Goal: Task Accomplishment & Management: Manage account settings

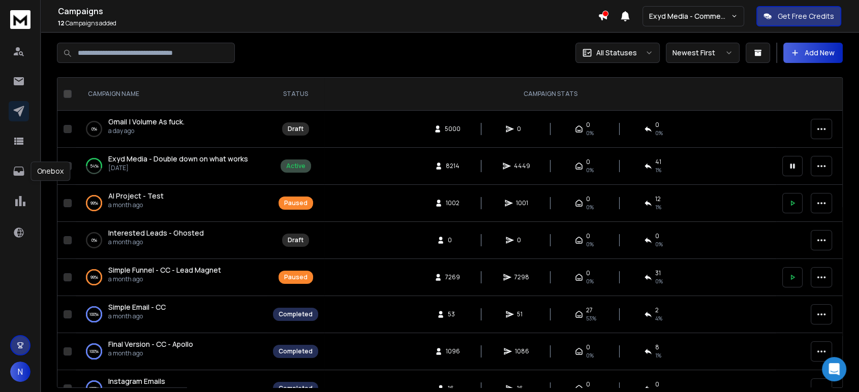
click at [30, 163] on div at bounding box center [20, 173] width 23 height 24
click at [23, 174] on icon at bounding box center [18, 171] width 11 height 9
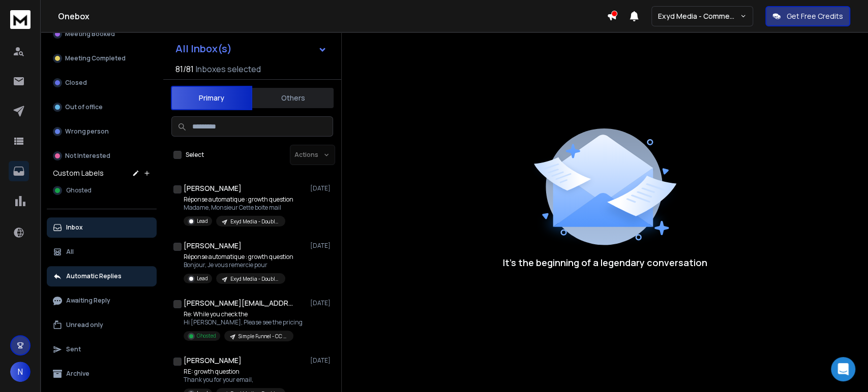
scroll to position [188, 0]
click at [95, 272] on p "Automatic Replies" at bounding box center [93, 276] width 55 height 8
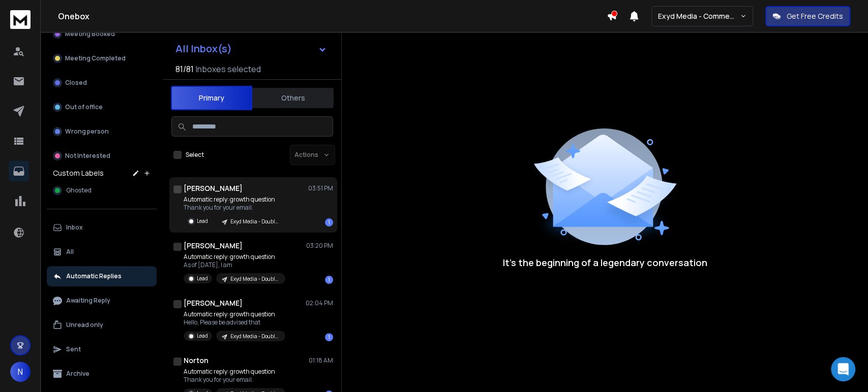
click at [281, 217] on div "Exyd Media - Double down on what works" at bounding box center [250, 221] width 69 height 11
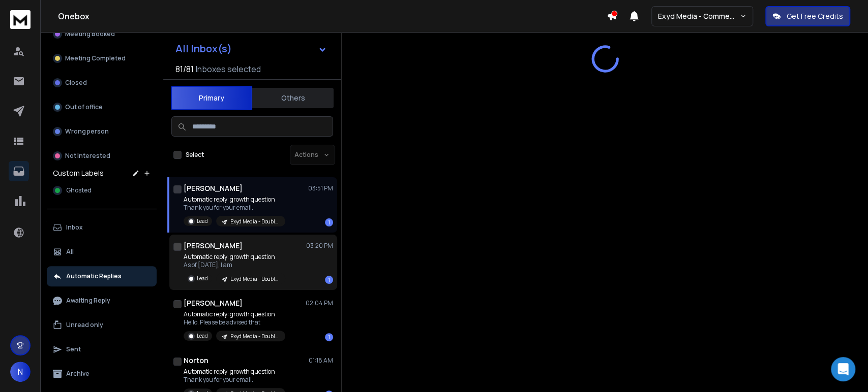
click at [264, 268] on p "As of 4/22/24, I am" at bounding box center [234, 265] width 102 height 8
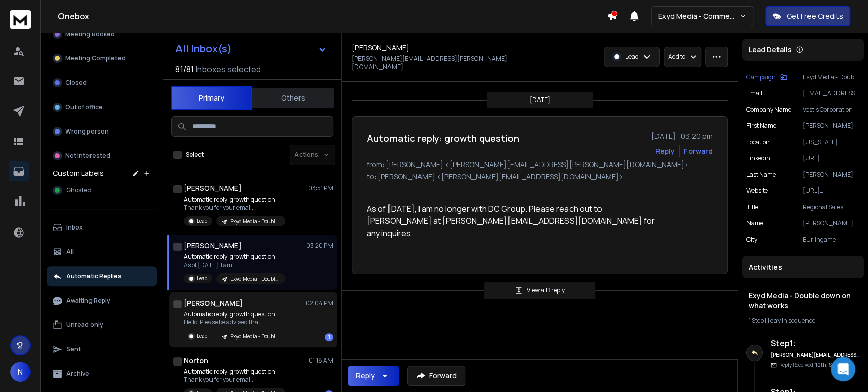
click at [267, 304] on div "Tim Bowen 02:04 PM" at bounding box center [257, 303] width 149 height 10
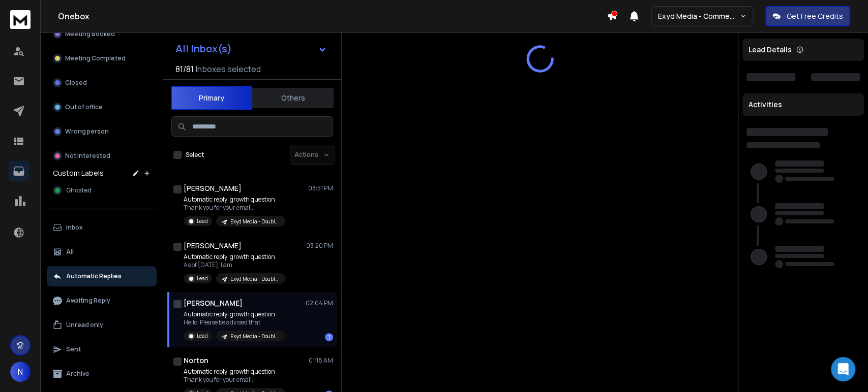
scroll to position [113, 0]
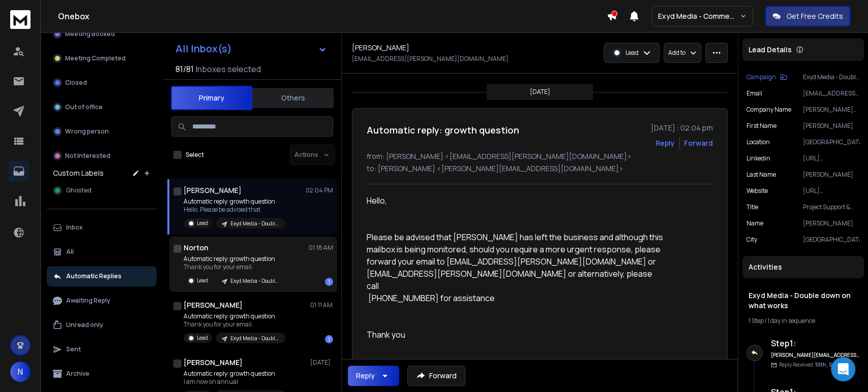
click at [287, 272] on div "Automatic reply: growth question Thank you for your email. Lead Exyd Media - Do…" at bounding box center [257, 270] width 149 height 31
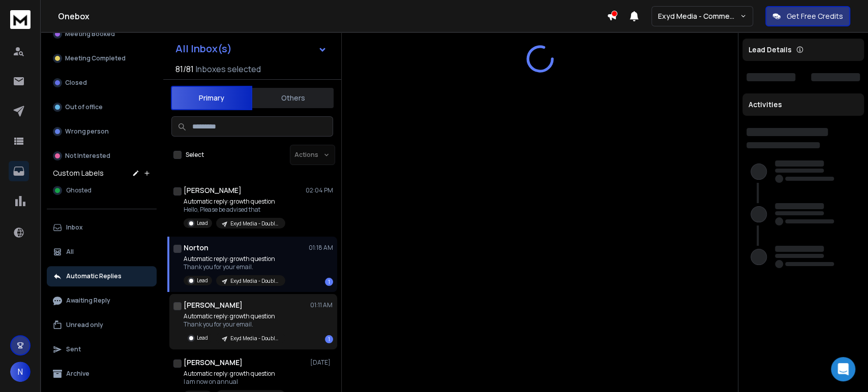
click at [286, 328] on div "Automatic reply: growth question Thank you for your email. Lead Exyd Media - Do…" at bounding box center [257, 328] width 149 height 31
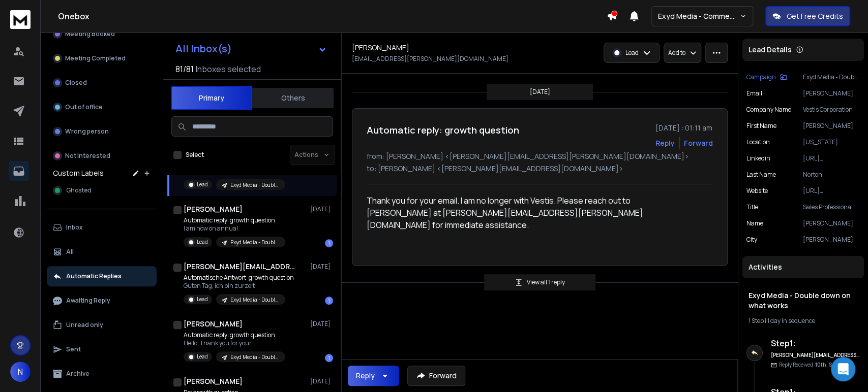
scroll to position [282, 0]
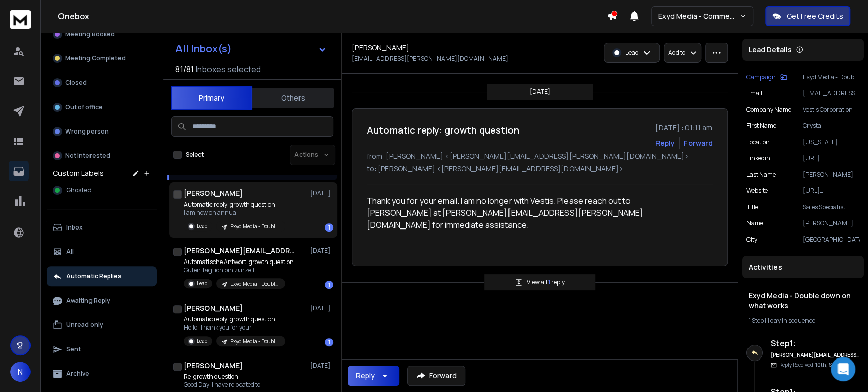
click at [287, 202] on div "Automatic reply: growth question I am now on annual Lead Exyd Media - Double do…" at bounding box center [257, 216] width 149 height 31
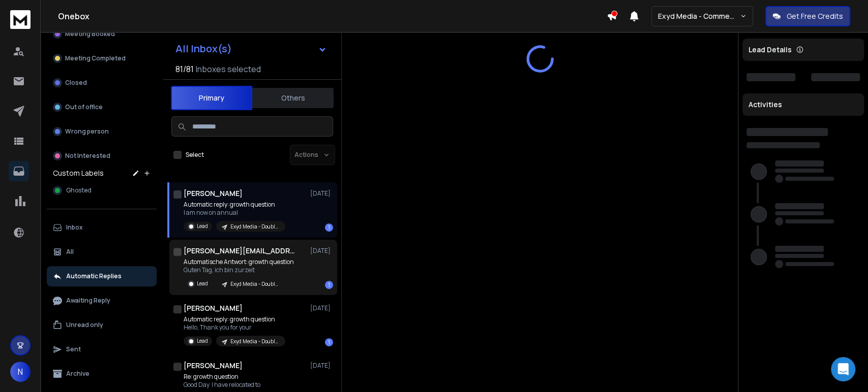
click at [294, 261] on p "Automatische Antwort: growth question" at bounding box center [238, 262] width 110 height 8
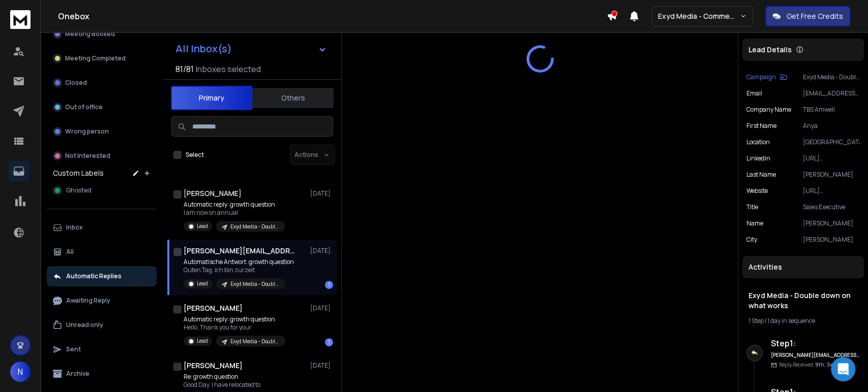
click at [294, 288] on div "Lead Exyd Media - Double down on what works" at bounding box center [238, 284] width 110 height 11
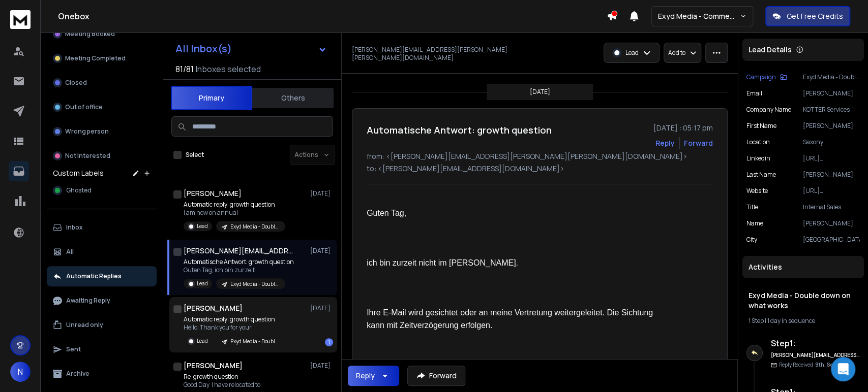
click at [291, 310] on div "Viktor Otroda 09 Sep" at bounding box center [257, 308] width 149 height 10
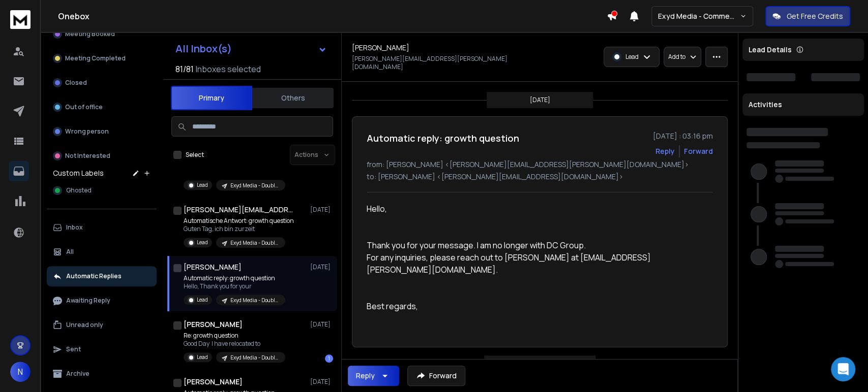
scroll to position [395, 0]
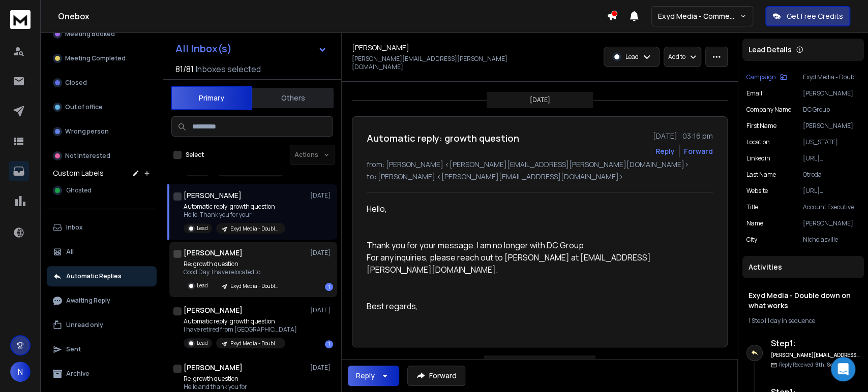
click at [291, 275] on div "Re: growth question Good Day I have relocated to Lead Exyd Media - Double down …" at bounding box center [257, 275] width 149 height 31
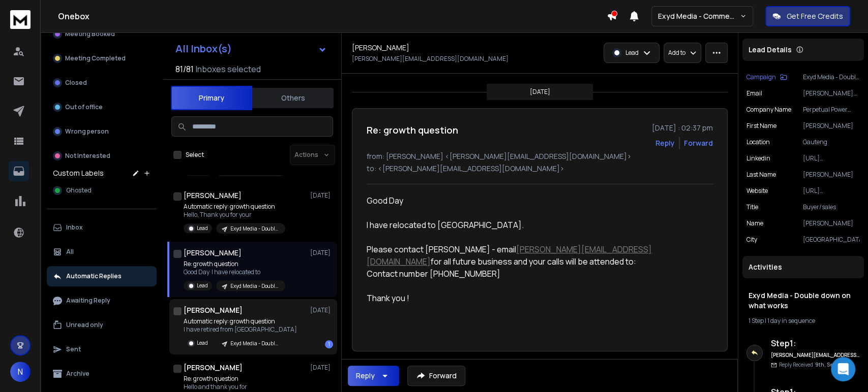
click at [289, 318] on div "Automatic reply: growth question I have retired from SYR Lead Exyd Media - Doub…" at bounding box center [257, 333] width 149 height 31
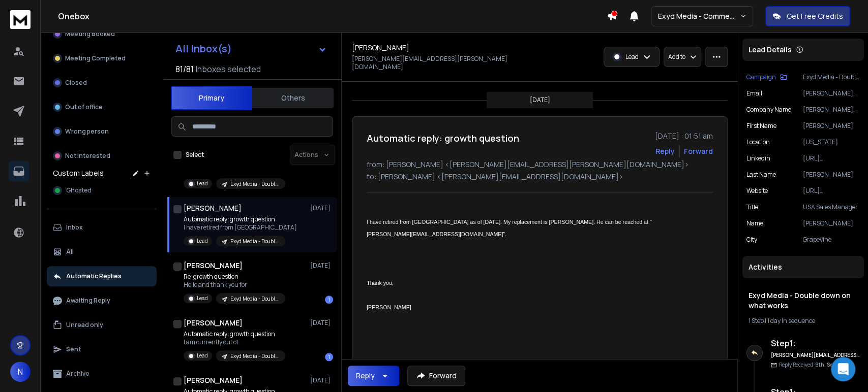
scroll to position [565, 0]
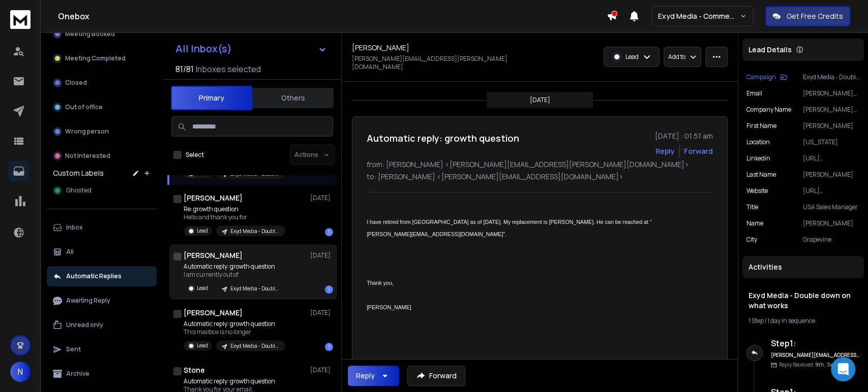
click at [297, 263] on div "Automatic reply: growth question I am currently out of Lead Exyd Media - Double…" at bounding box center [257, 278] width 149 height 31
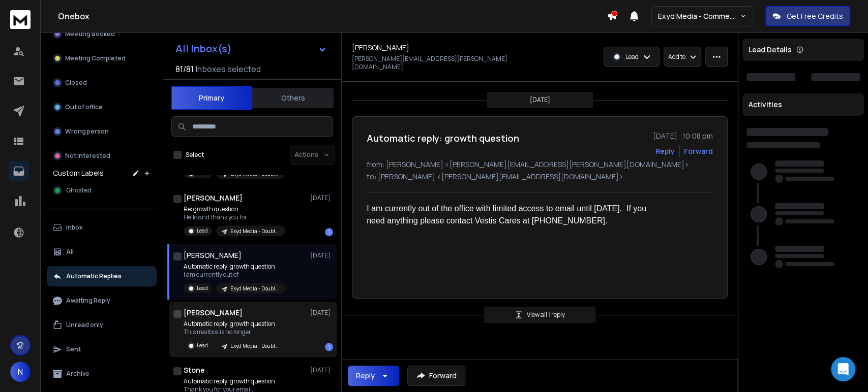
click at [280, 323] on p "Automatic reply: growth question" at bounding box center [234, 324] width 102 height 8
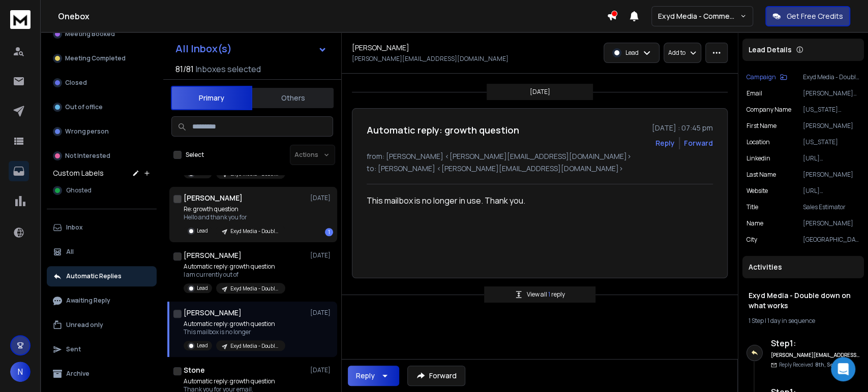
click at [280, 221] on p "Hello and thank you for" at bounding box center [234, 217] width 102 height 8
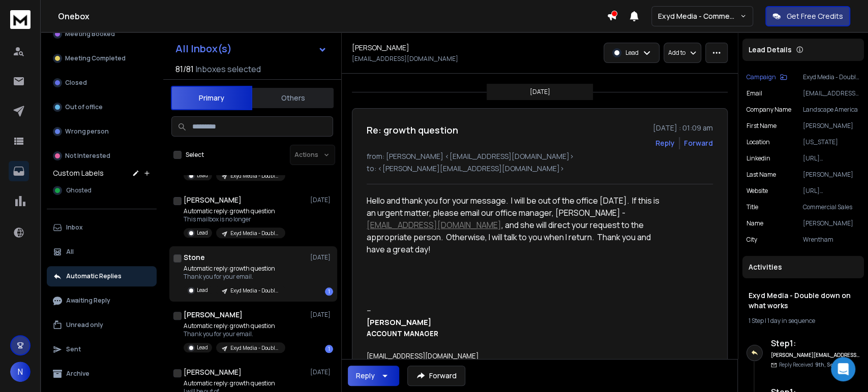
click at [298, 259] on div "Stone 08 Sep" at bounding box center [257, 258] width 149 height 10
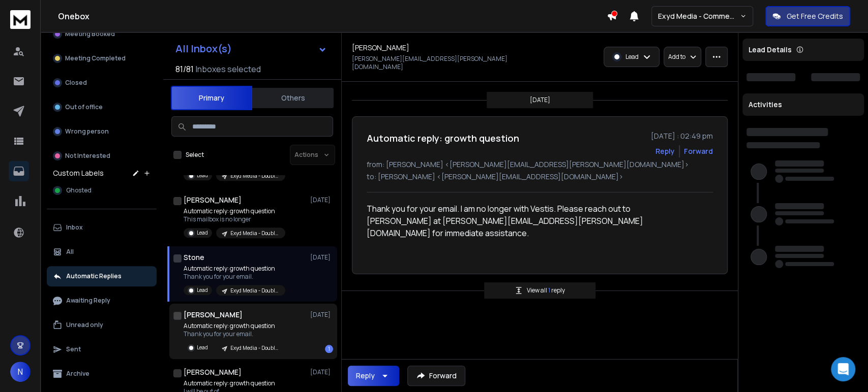
click at [299, 335] on div "Automatic reply: growth question Thank you for your email. Lead Exyd Media - Do…" at bounding box center [257, 337] width 149 height 31
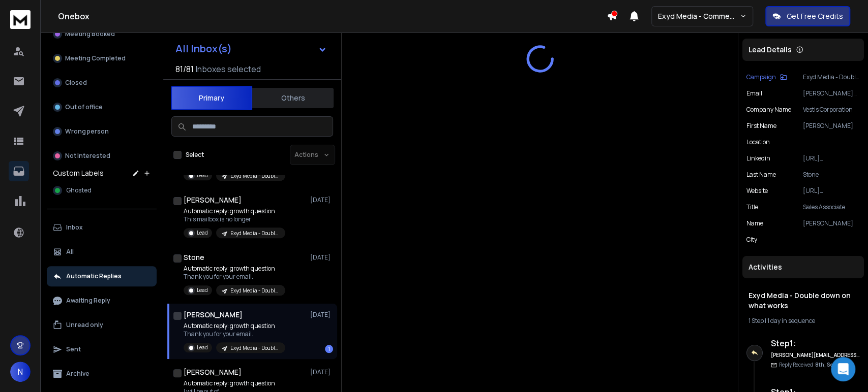
scroll to position [847, 0]
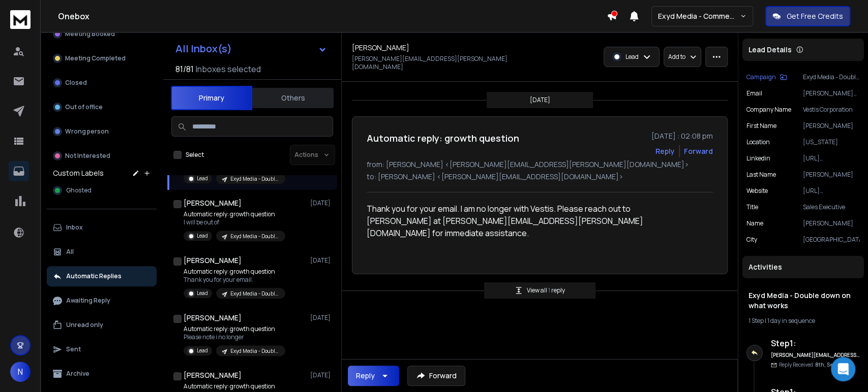
click at [13, 121] on div at bounding box center [20, 113] width 23 height 24
click at [20, 116] on icon at bounding box center [19, 111] width 12 height 12
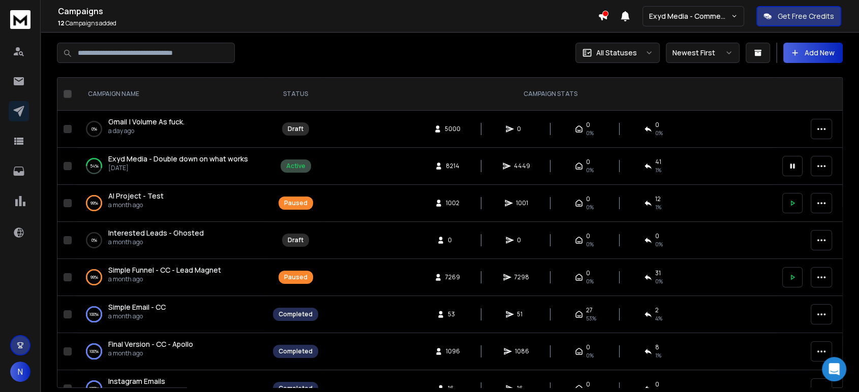
click at [132, 151] on td "54 % Exyd Media - Double down on what works 19 days ago" at bounding box center [171, 166] width 191 height 37
click at [128, 126] on span "Gmail | Volume As fuck." at bounding box center [146, 122] width 76 height 10
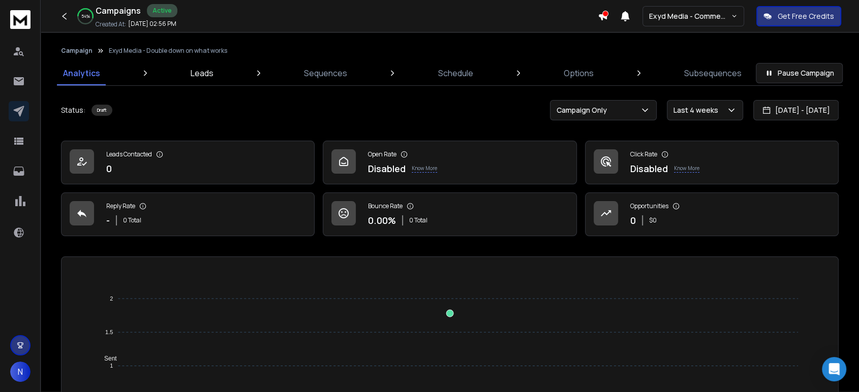
click at [199, 76] on p "Leads" at bounding box center [202, 73] width 23 height 12
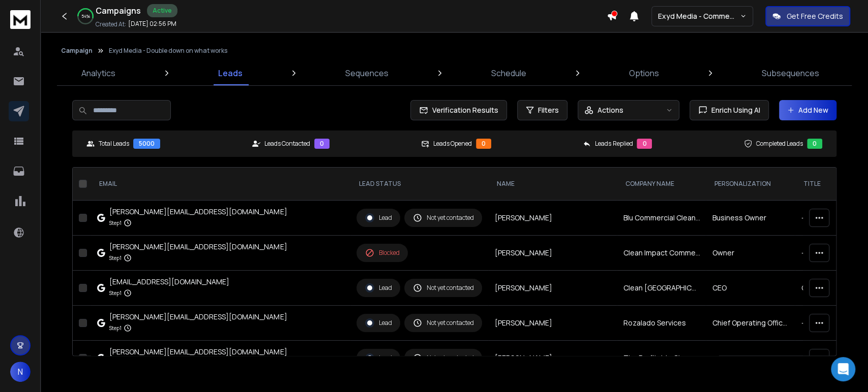
click at [484, 74] on div "Analytics Leads Sequences Schedule Options Subsequences" at bounding box center [450, 73] width 786 height 24
click at [506, 74] on p "Schedule" at bounding box center [508, 73] width 35 height 12
click at [626, 76] on link "Options" at bounding box center [644, 73] width 42 height 24
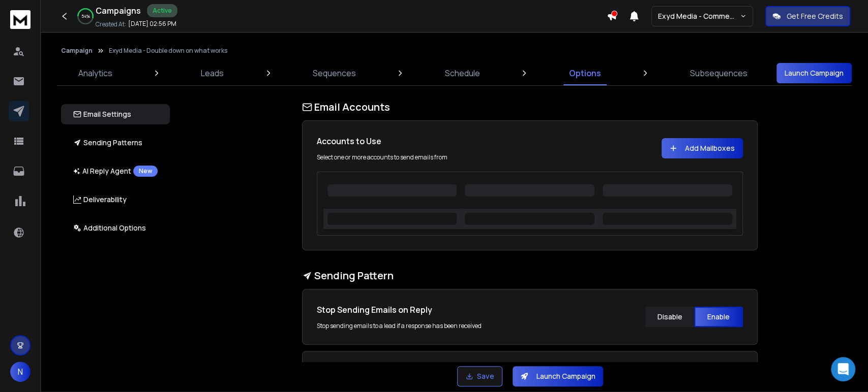
click at [678, 149] on button "Add Mailboxes" at bounding box center [701, 148] width 81 height 20
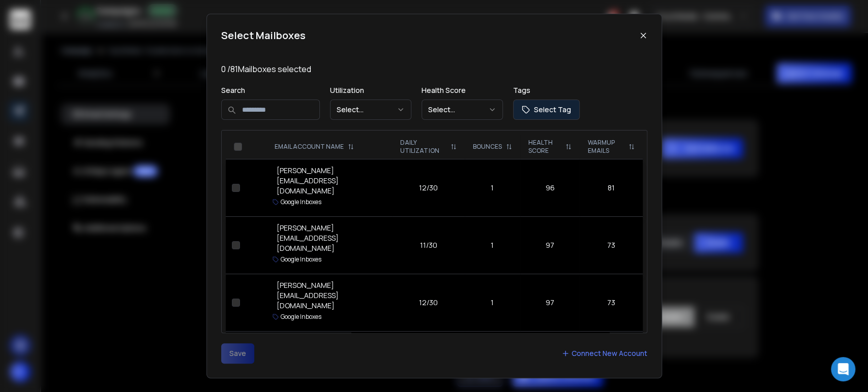
click at [575, 110] on button "Select Tag" at bounding box center [546, 110] width 67 height 20
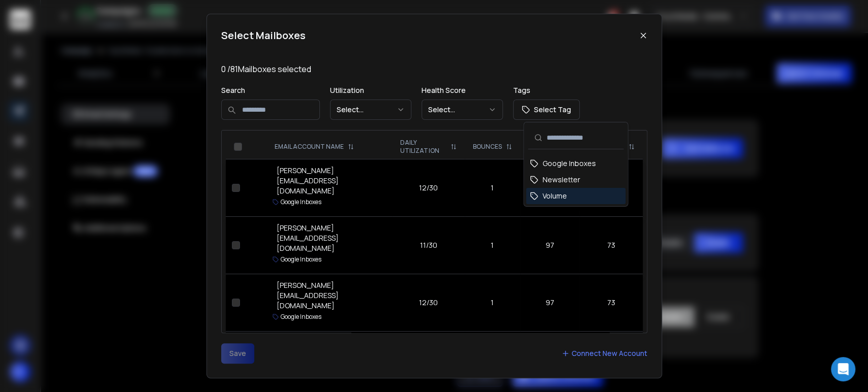
click at [576, 194] on div "Volume" at bounding box center [575, 196] width 91 height 10
click at [246, 353] on button "Save" at bounding box center [237, 354] width 33 height 20
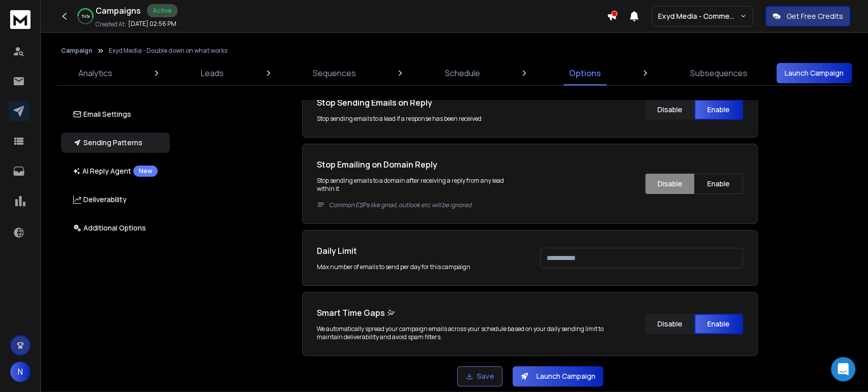
scroll to position [338, 0]
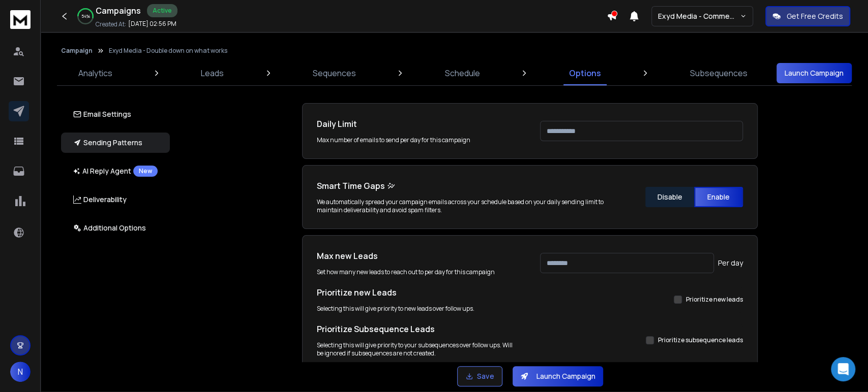
click at [647, 205] on button "Disable" at bounding box center [669, 197] width 49 height 20
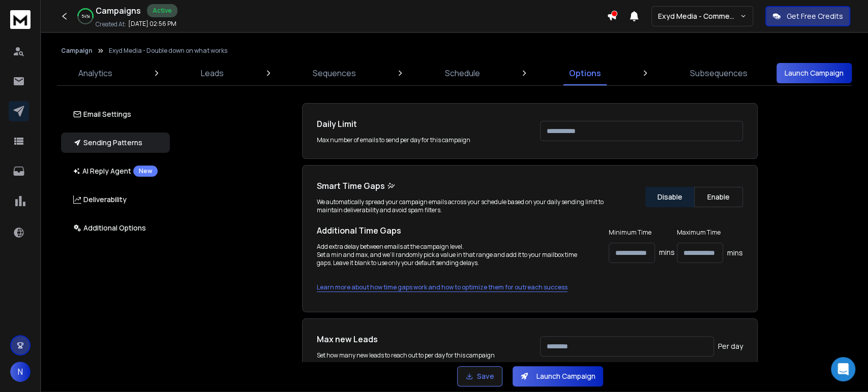
click at [651, 197] on button "Disable" at bounding box center [669, 197] width 49 height 20
click at [706, 198] on button "Enable" at bounding box center [718, 197] width 49 height 20
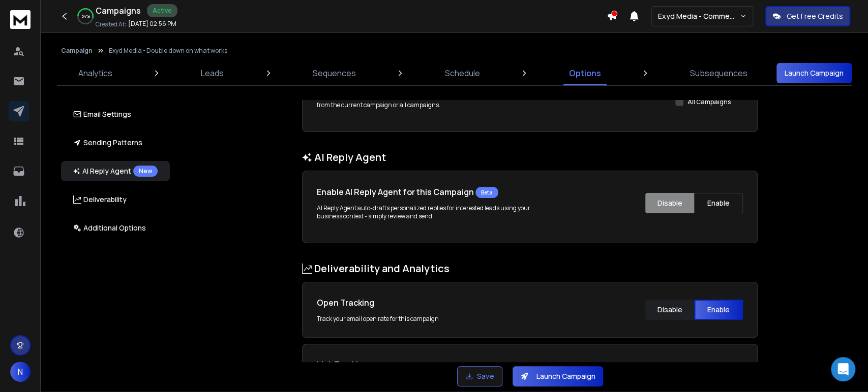
scroll to position [847, 0]
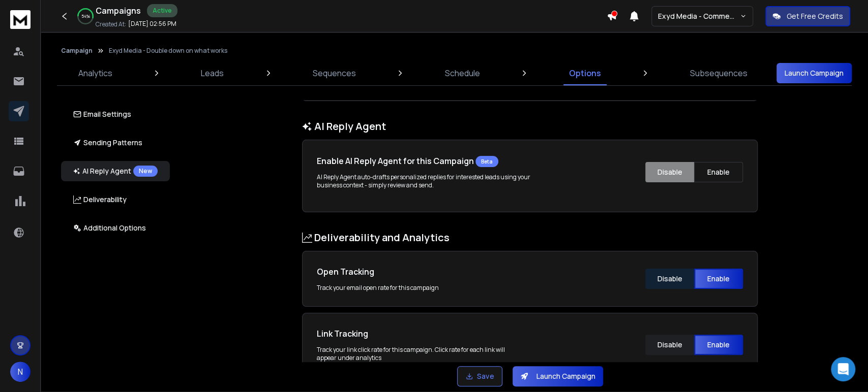
click at [662, 277] on button "Disable" at bounding box center [669, 279] width 49 height 20
click at [655, 346] on button "Disable" at bounding box center [669, 345] width 49 height 20
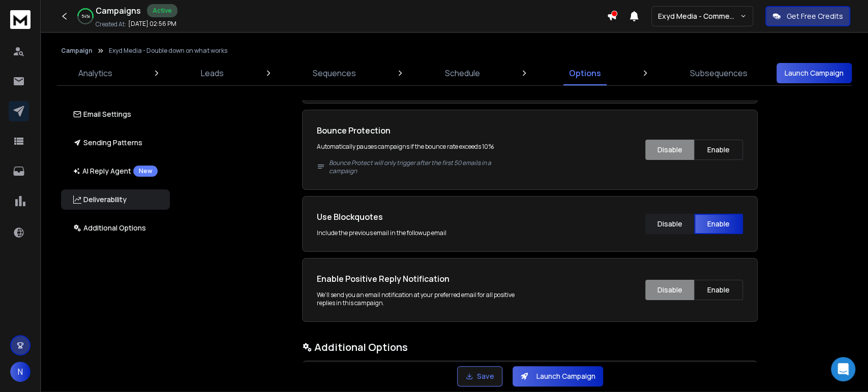
scroll to position [1468, 0]
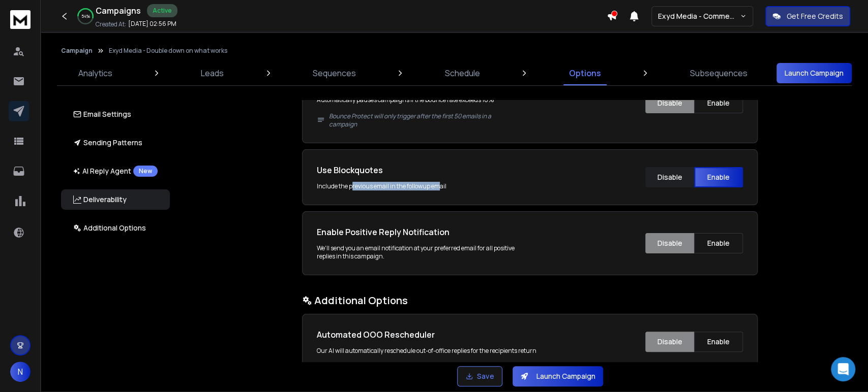
drag, startPoint x: 348, startPoint y: 187, endPoint x: 458, endPoint y: 180, distance: 110.5
click at [456, 182] on p "Include the previous email in the followup email" at bounding box center [418, 186] width 203 height 8
click at [458, 182] on p "Include the previous email in the followup email" at bounding box center [418, 186] width 203 height 8
click at [647, 171] on button "Disable" at bounding box center [669, 177] width 49 height 20
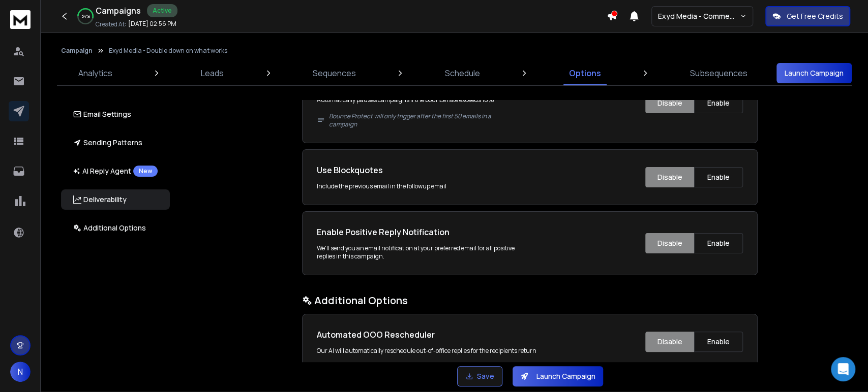
click at [540, 183] on div "Disable Enable" at bounding box center [641, 177] width 203 height 20
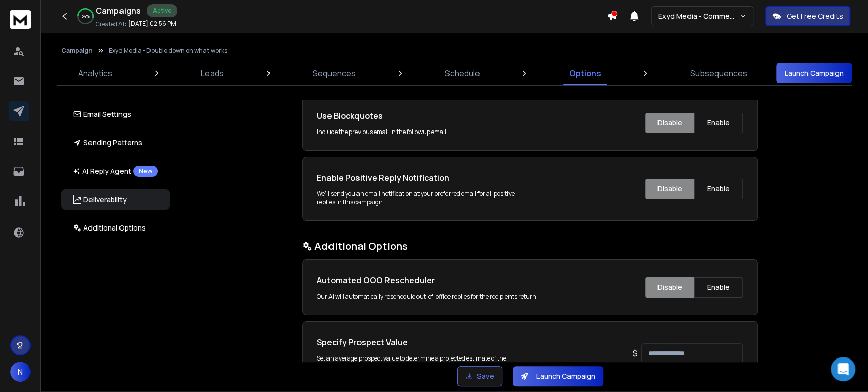
scroll to position [1525, 0]
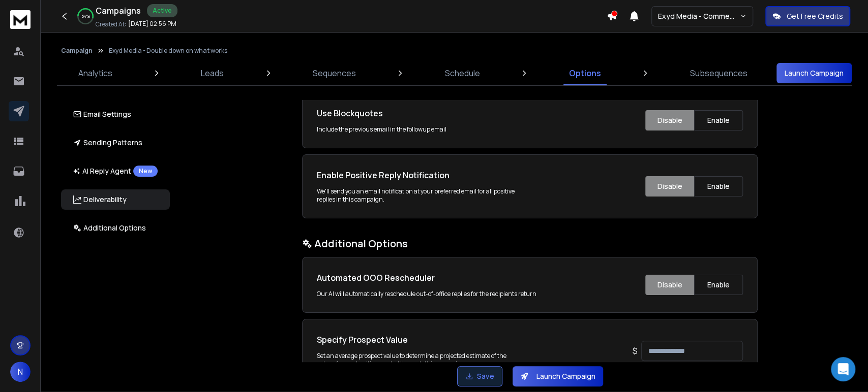
click at [465, 382] on button "Save" at bounding box center [479, 376] width 45 height 20
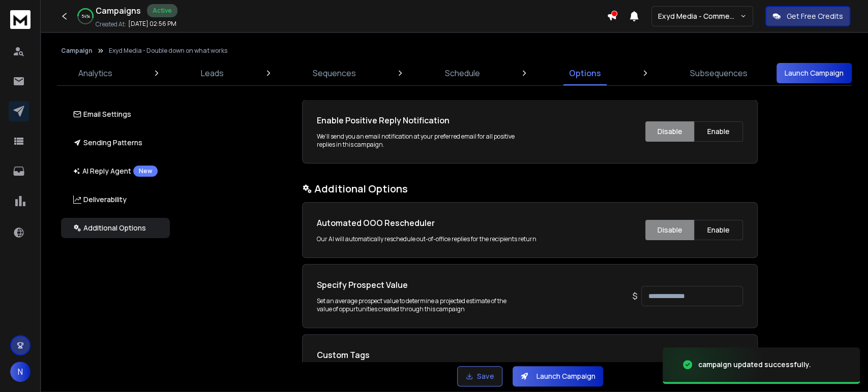
scroll to position [1638, 0]
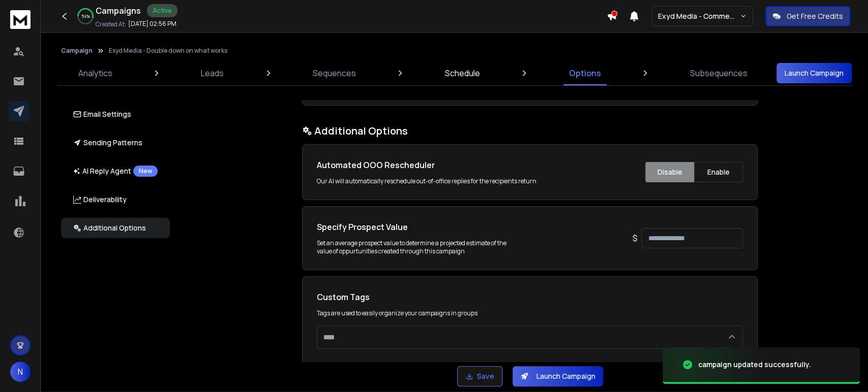
click at [459, 73] on p "Schedule" at bounding box center [462, 73] width 35 height 12
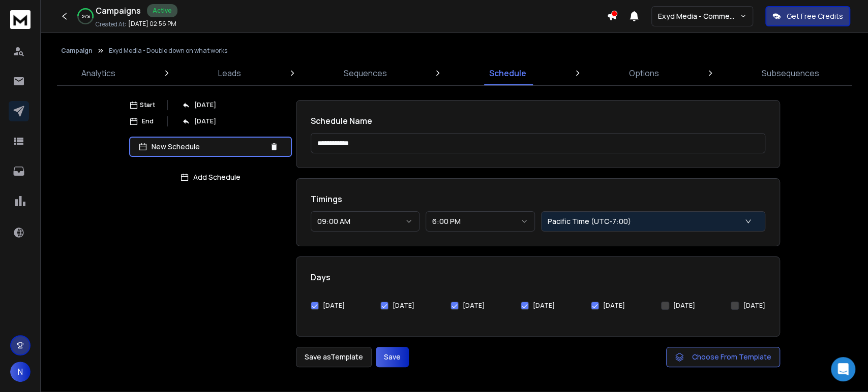
click at [549, 214] on button "Pacific Time (UTC-7:00)" at bounding box center [653, 221] width 224 height 20
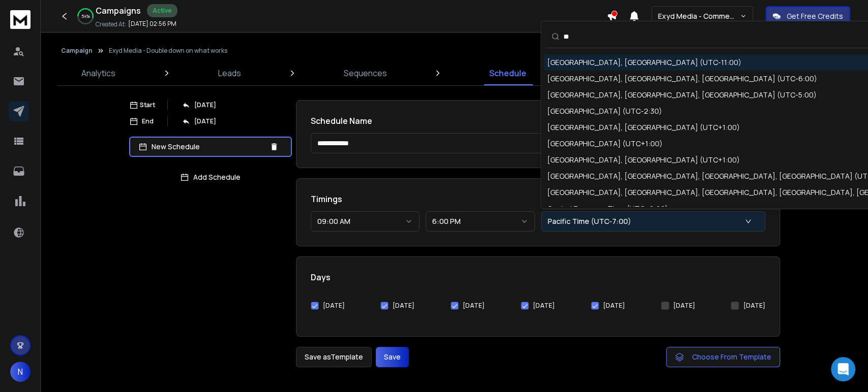
type input "*"
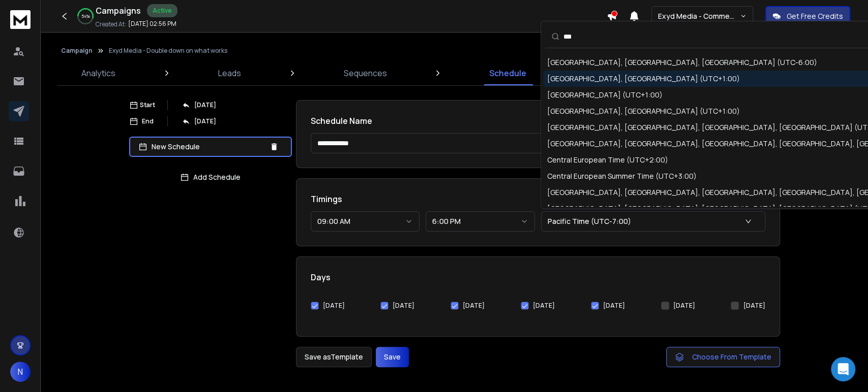
type input "***"
click at [585, 75] on div "Edinburgh, London (UTC+1:00)" at bounding box center [643, 79] width 193 height 10
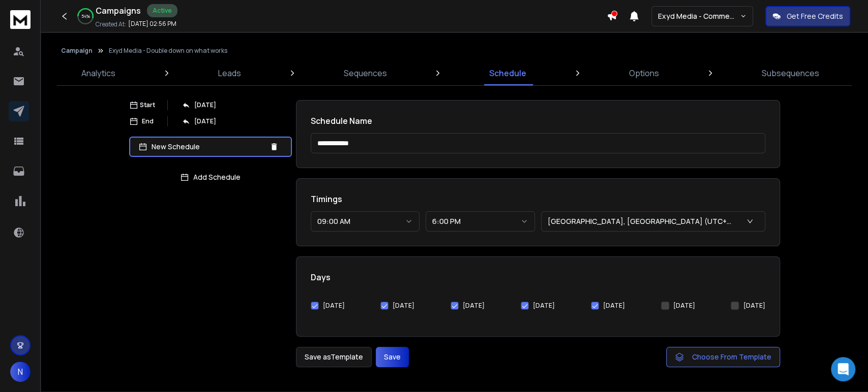
click at [401, 225] on button "09:00 AM" at bounding box center [365, 221] width 109 height 20
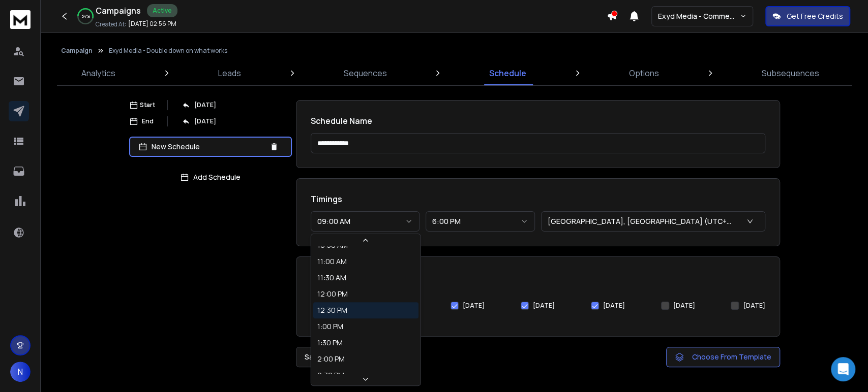
scroll to position [353, 0]
select select "********"
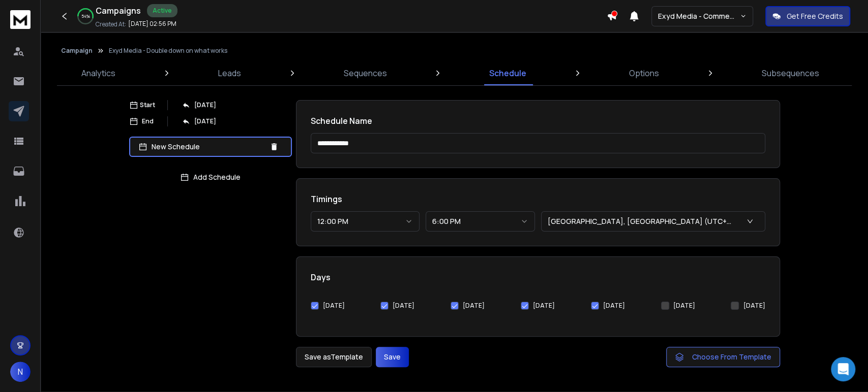
click at [482, 223] on button "6:00 PM" at bounding box center [479, 221] width 109 height 20
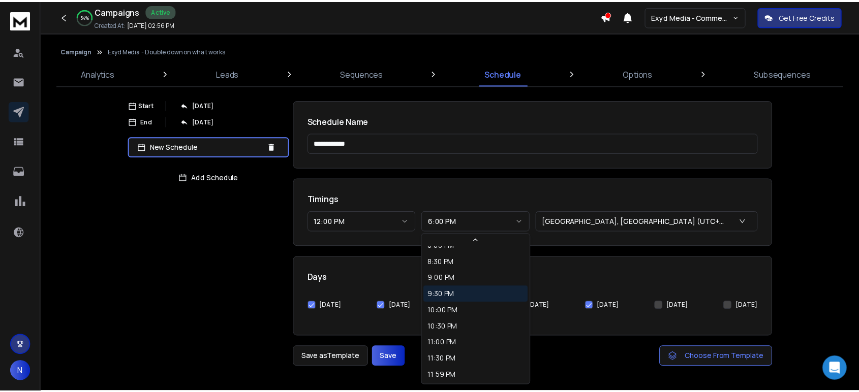
scroll to position [255, 0]
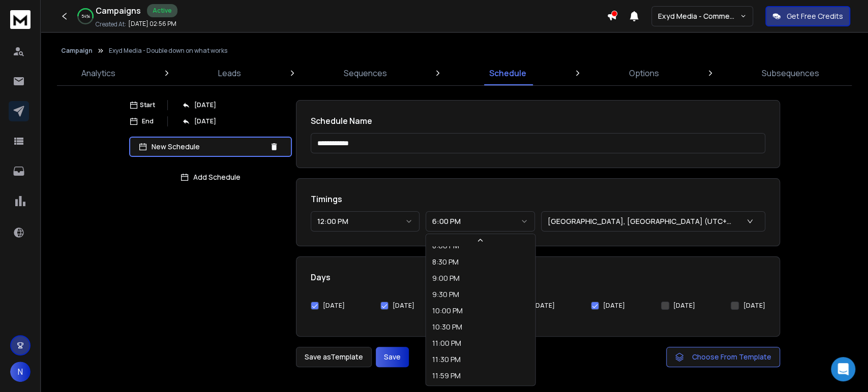
select select "********"
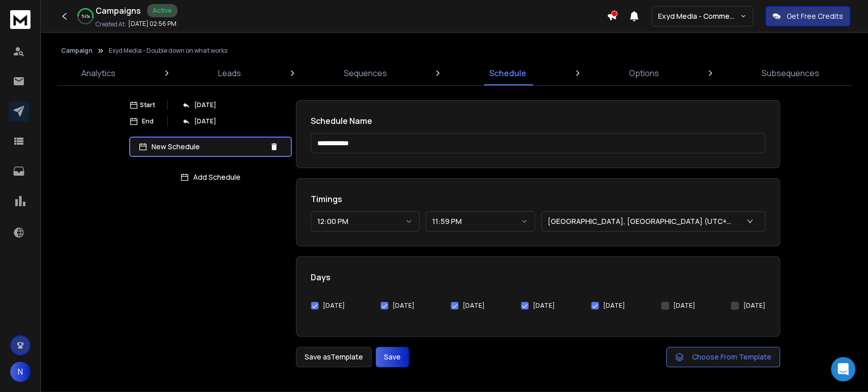
click at [391, 348] on button "Save" at bounding box center [392, 357] width 33 height 20
click at [666, 305] on button "Saturday" at bounding box center [665, 306] width 8 height 8
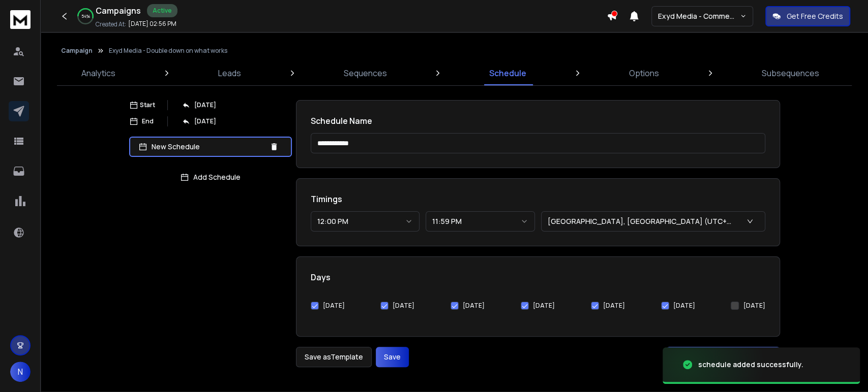
click at [386, 357] on button "Save" at bounding box center [392, 357] width 33 height 20
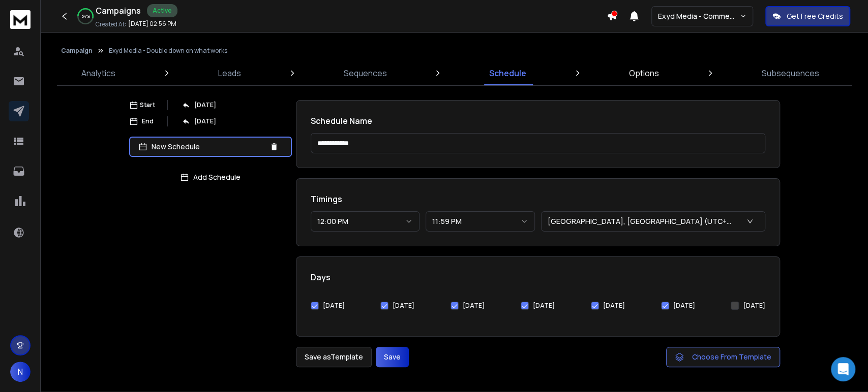
click at [655, 76] on p "Options" at bounding box center [644, 73] width 30 height 12
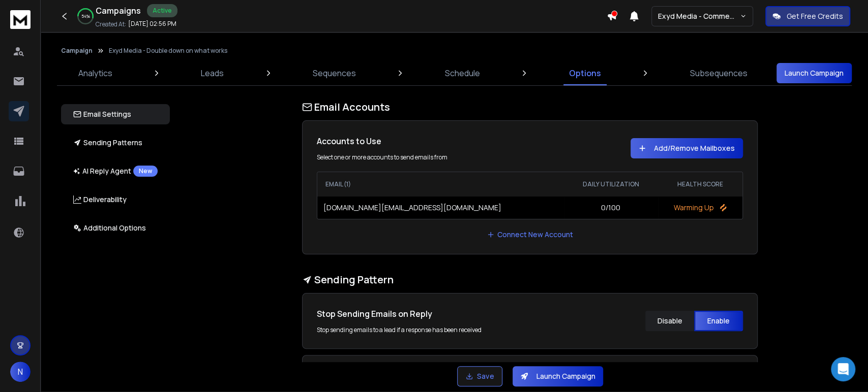
click at [809, 72] on button "Launch Campaign" at bounding box center [813, 73] width 75 height 20
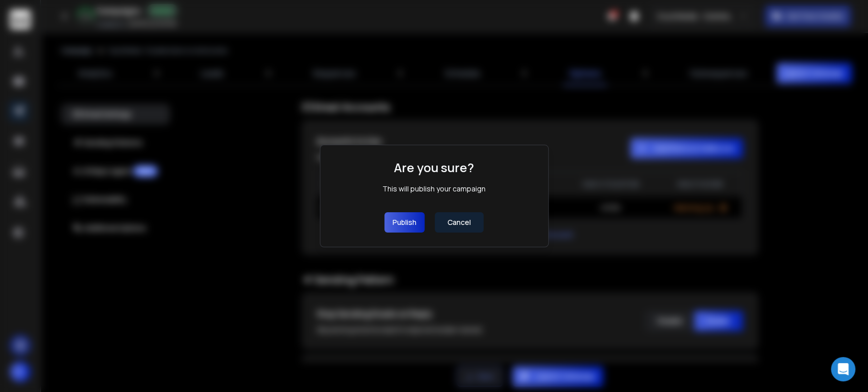
click at [451, 213] on button "Cancel" at bounding box center [459, 222] width 49 height 20
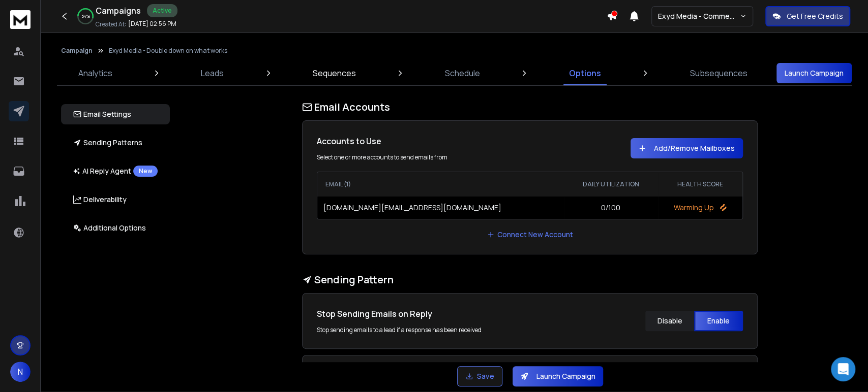
click at [338, 69] on p "Sequences" at bounding box center [334, 73] width 43 height 12
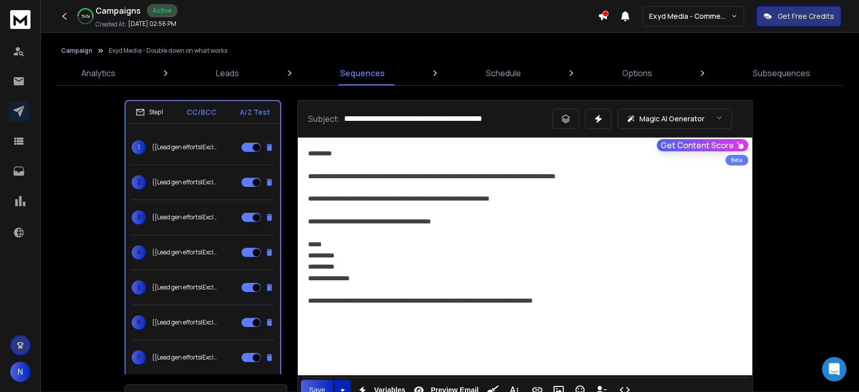
click at [361, 152] on div "*********" at bounding box center [525, 153] width 434 height 11
click at [376, 392] on span "Variables" at bounding box center [390, 390] width 36 height 9
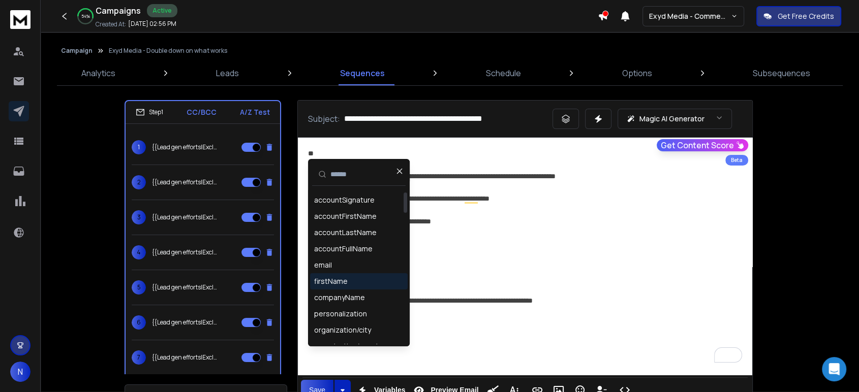
click at [357, 279] on div "firstName" at bounding box center [359, 281] width 98 height 16
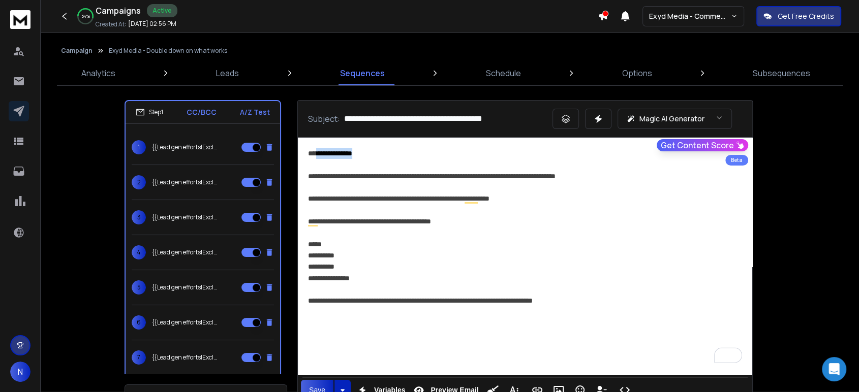
drag, startPoint x: 320, startPoint y: 152, endPoint x: 358, endPoint y: 151, distance: 38.1
click at [358, 151] on div "**********" at bounding box center [525, 153] width 434 height 11
copy div "**********"
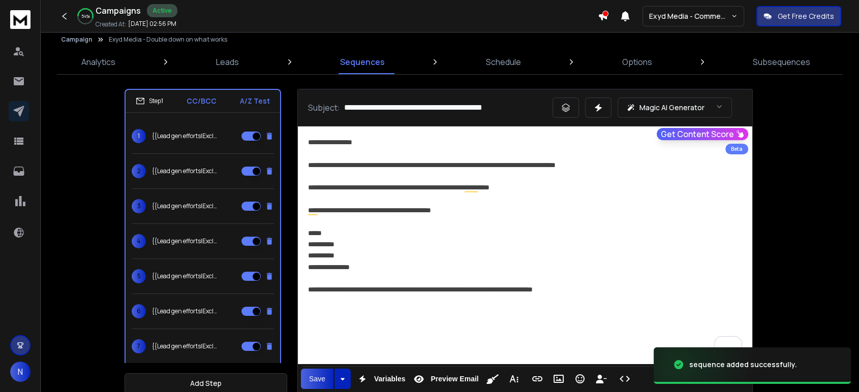
scroll to position [27, 0]
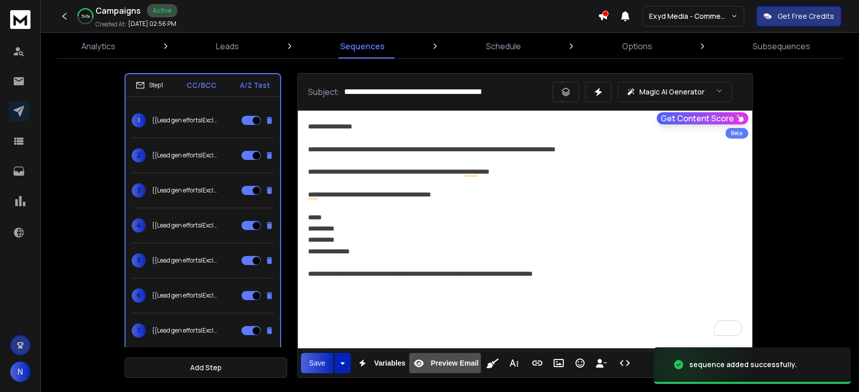
click at [445, 360] on span "Preview Email" at bounding box center [454, 363] width 52 height 9
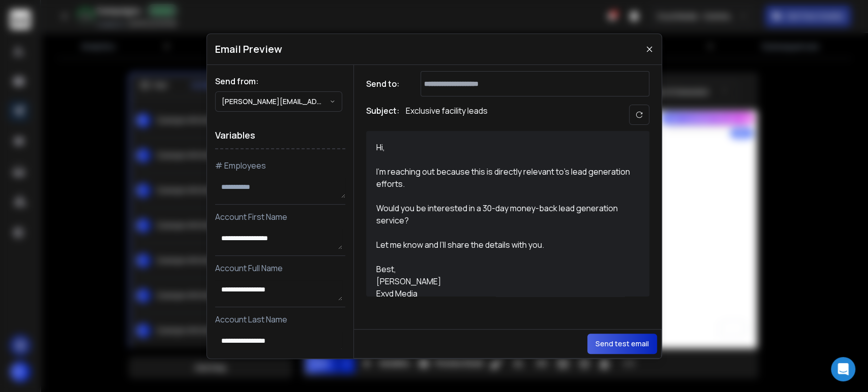
click at [697, 235] on div "**********" at bounding box center [434, 196] width 868 height 346
click at [655, 48] on div "Email Preview" at bounding box center [434, 49] width 454 height 30
click at [652, 46] on icon at bounding box center [649, 49] width 8 height 8
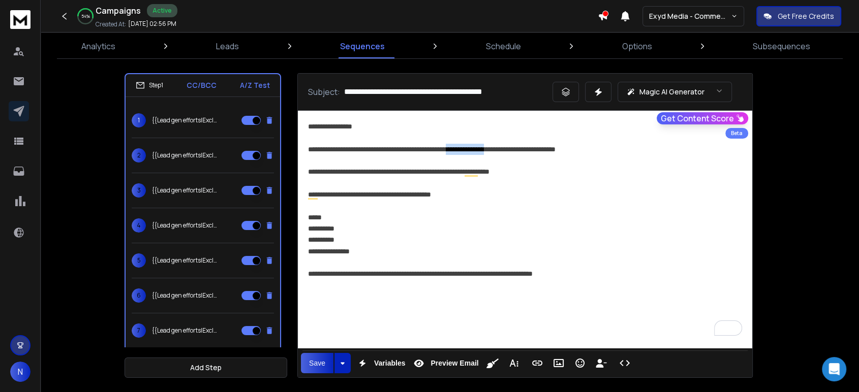
drag, startPoint x: 470, startPoint y: 148, endPoint x: 528, endPoint y: 152, distance: 58.6
click at [528, 152] on div "**********" at bounding box center [525, 149] width 434 height 11
click at [387, 359] on span "Variables" at bounding box center [390, 363] width 36 height 9
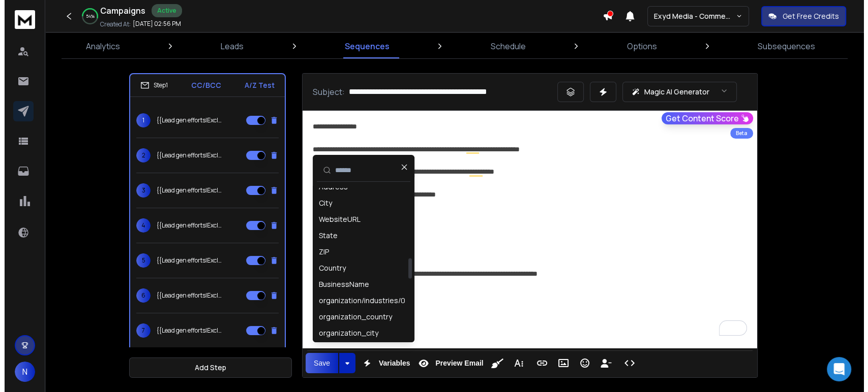
scroll to position [461, 0]
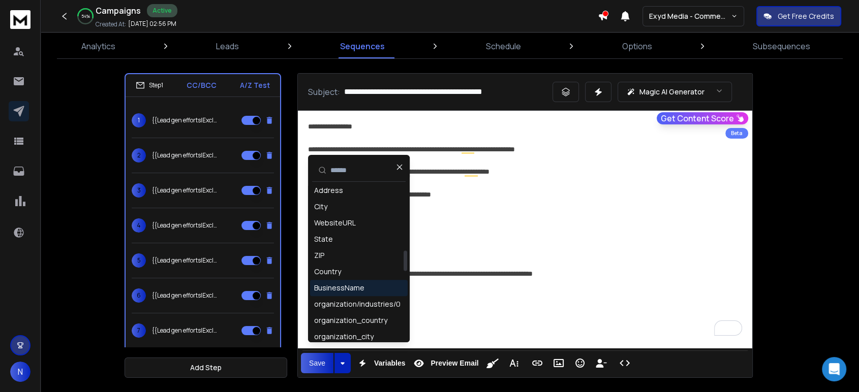
click at [353, 290] on div "BusinessName" at bounding box center [339, 288] width 50 height 10
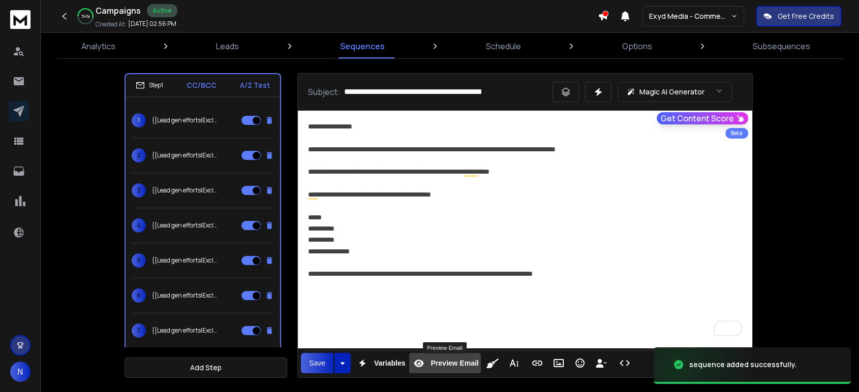
click at [454, 361] on span "Preview Email" at bounding box center [454, 363] width 52 height 9
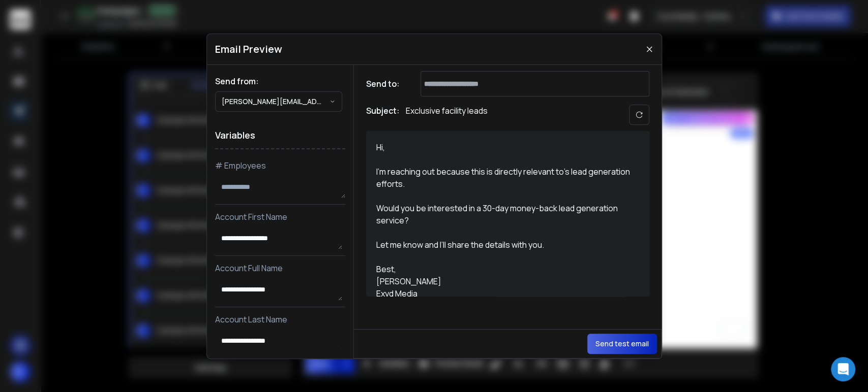
click at [648, 50] on icon at bounding box center [649, 49] width 8 height 8
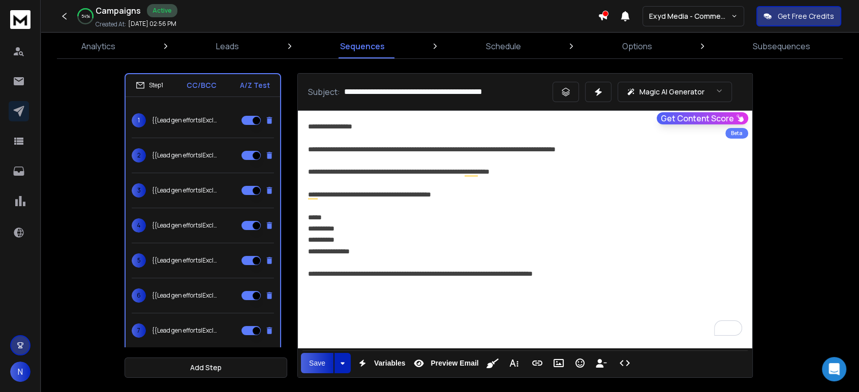
click at [494, 175] on div "**********" at bounding box center [525, 171] width 434 height 11
drag, startPoint x: 531, startPoint y: 147, endPoint x: 470, endPoint y: 150, distance: 61.1
click at [470, 150] on div "**********" at bounding box center [525, 149] width 434 height 11
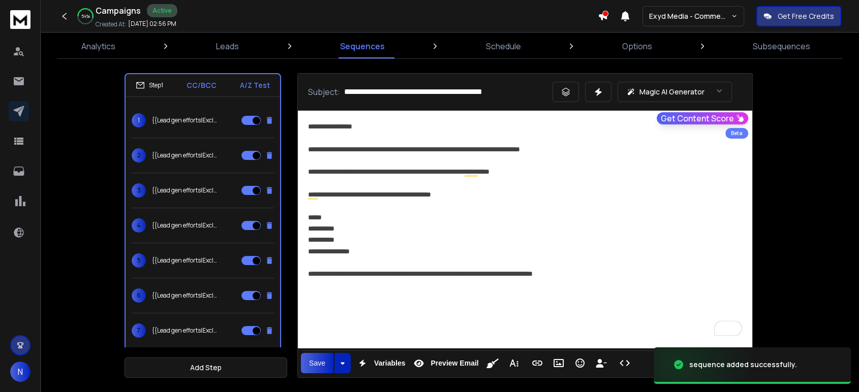
click at [204, 158] on p "{{Lead gen efforts|Exclusive facility leads}}" at bounding box center [184, 155] width 65 height 8
drag, startPoint x: 338, startPoint y: 125, endPoint x: 316, endPoint y: 122, distance: 22.6
click at [316, 122] on div "*********" at bounding box center [525, 126] width 434 height 11
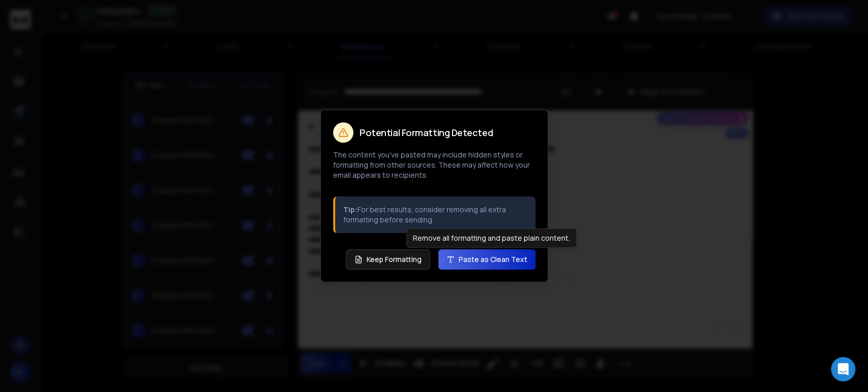
click at [458, 262] on button "Paste as Clean Text" at bounding box center [486, 260] width 97 height 20
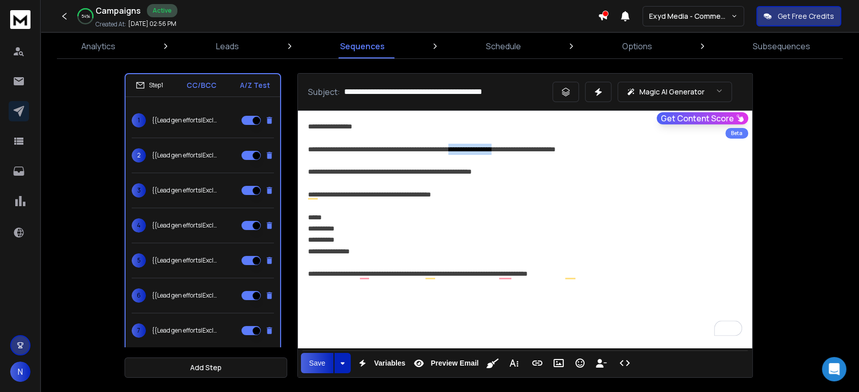
drag, startPoint x: 535, startPoint y: 149, endPoint x: 472, endPoint y: 148, distance: 63.5
click at [472, 148] on div "**********" at bounding box center [525, 149] width 434 height 11
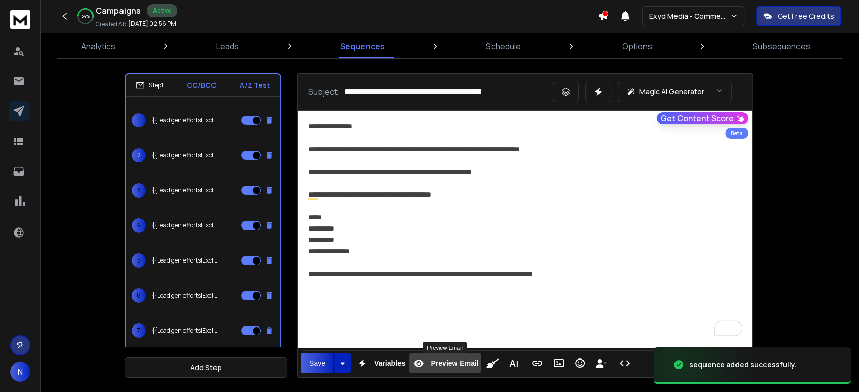
click at [442, 362] on span "Preview Email" at bounding box center [454, 363] width 52 height 9
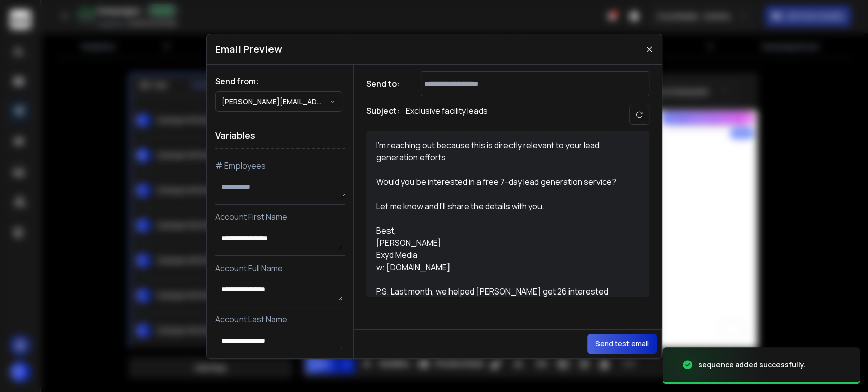
scroll to position [40, 0]
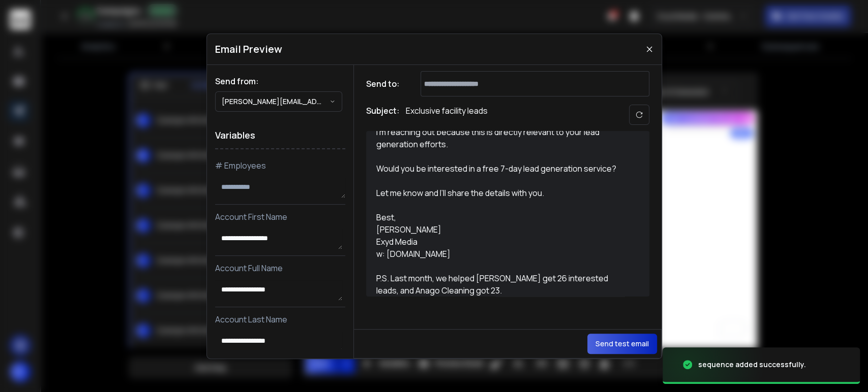
click at [668, 220] on div "**********" at bounding box center [434, 196] width 868 height 346
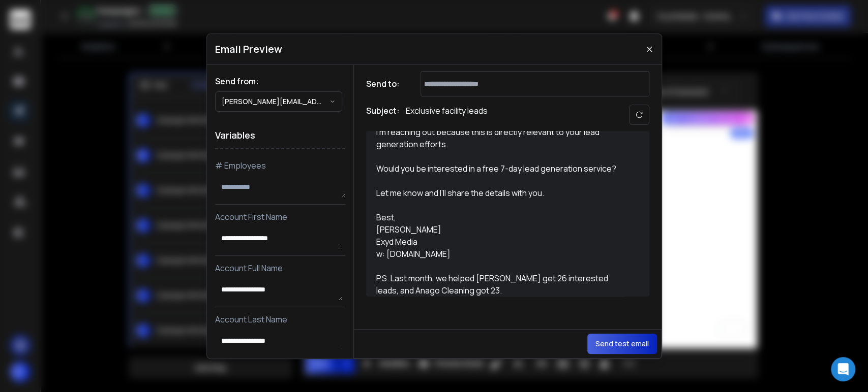
click at [646, 49] on icon at bounding box center [649, 49] width 8 height 8
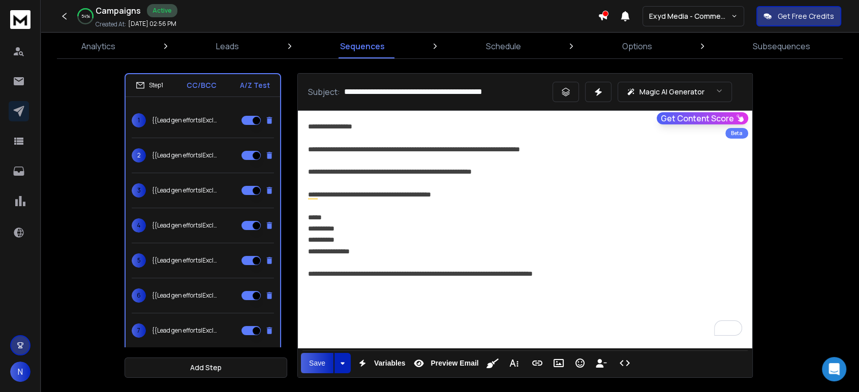
click at [181, 185] on div "3 {{Lead gen efforts|Exclusive facility leads}}" at bounding box center [174, 190] width 85 height 14
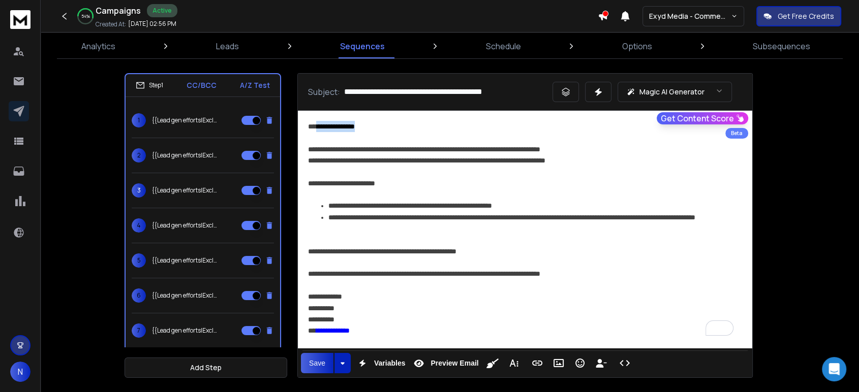
drag, startPoint x: 365, startPoint y: 125, endPoint x: 317, endPoint y: 128, distance: 48.3
click at [317, 128] on div "**********" at bounding box center [520, 126] width 425 height 11
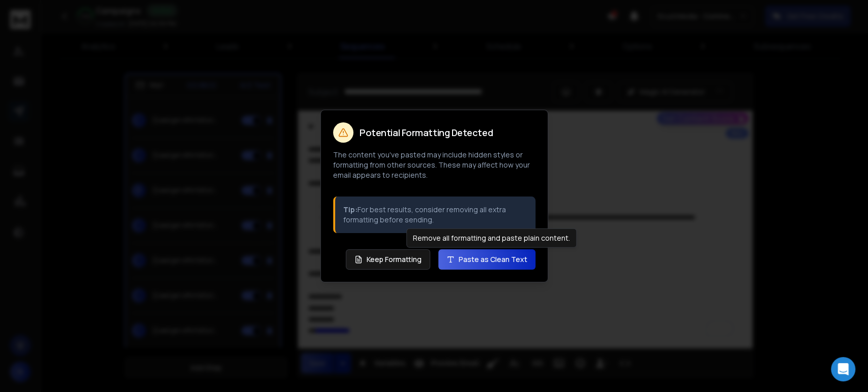
click at [459, 254] on button "Paste as Clean Text" at bounding box center [486, 260] width 97 height 20
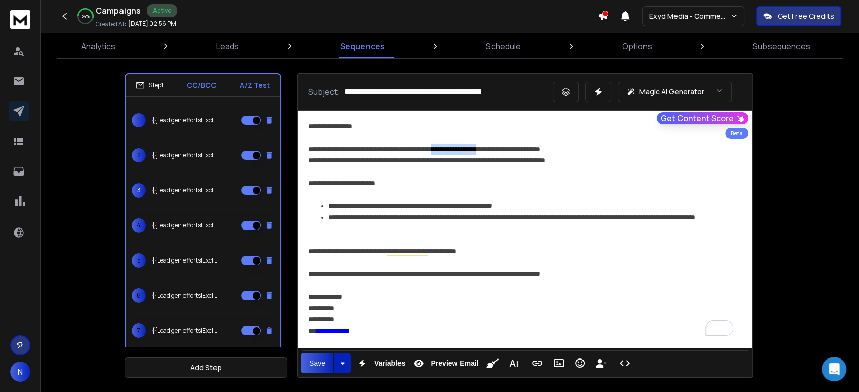
drag, startPoint x: 464, startPoint y: 148, endPoint x: 529, endPoint y: 148, distance: 65.1
click at [529, 148] on div "**********" at bounding box center [520, 149] width 425 height 11
click at [464, 151] on div "**********" at bounding box center [520, 149] width 425 height 11
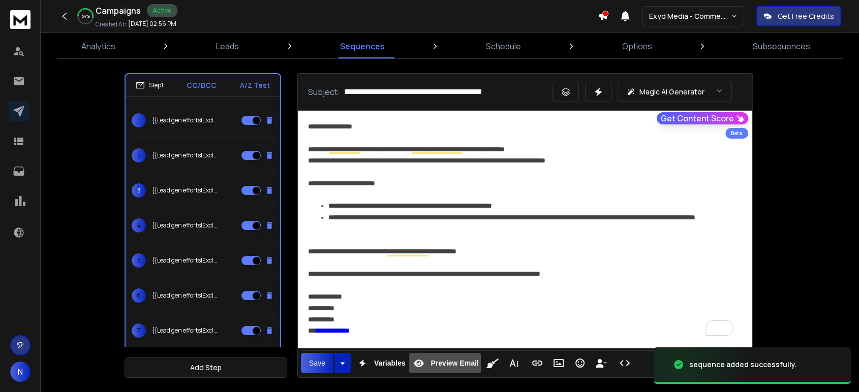
click at [428, 361] on span "Preview Email" at bounding box center [454, 363] width 52 height 9
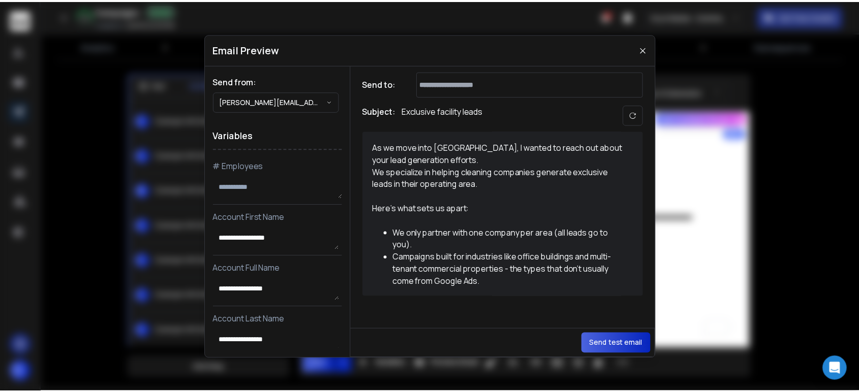
scroll to position [56, 0]
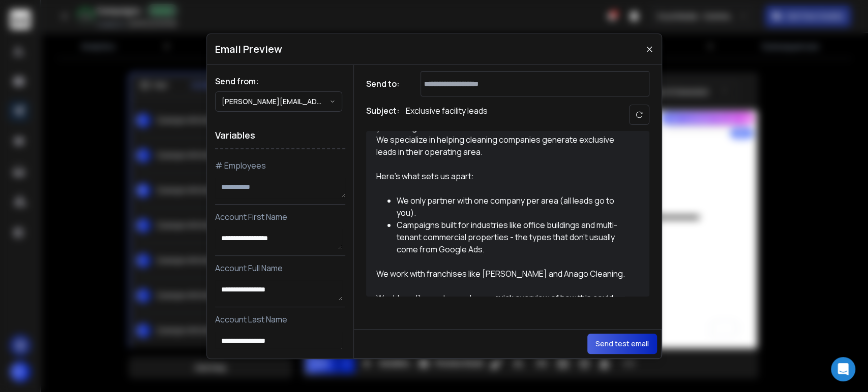
click at [695, 223] on div "**********" at bounding box center [434, 196] width 868 height 346
click at [646, 46] on icon at bounding box center [649, 49] width 8 height 8
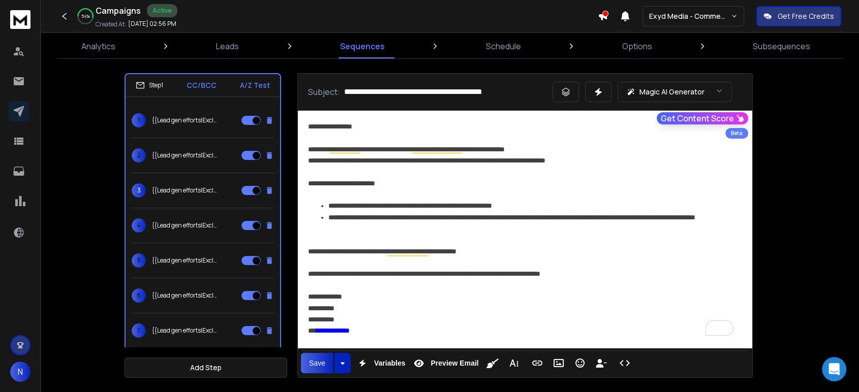
click at [311, 165] on div "**********" at bounding box center [520, 160] width 425 height 11
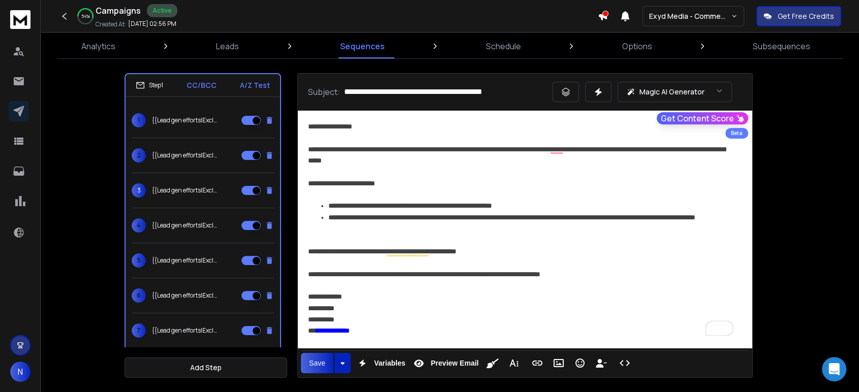
click at [317, 349] on div "**********" at bounding box center [525, 230] width 454 height 238
click at [322, 375] on div "Save Save as Template Variables Insert Variable Preview Email Preview Email Cle…" at bounding box center [412, 363] width 225 height 24
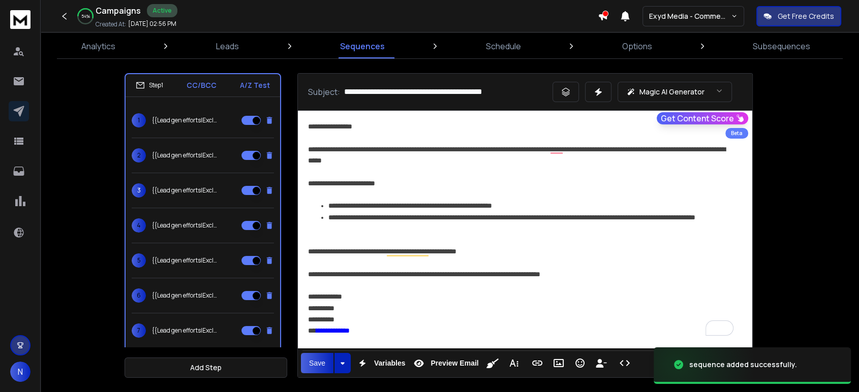
click at [192, 180] on div "3 {{Lead gen efforts|Exclusive facility leads}}" at bounding box center [203, 190] width 142 height 35
click at [193, 153] on p "{{Lead gen efforts|Exclusive facility leads}}" at bounding box center [184, 155] width 65 height 8
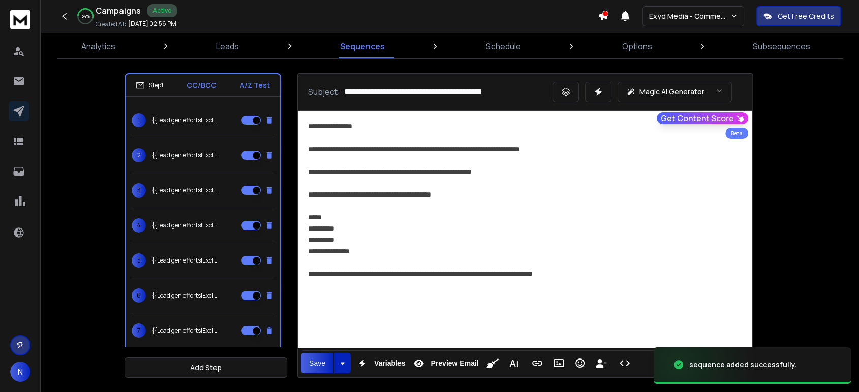
click at [199, 186] on div "3 {{Lead gen efforts|Exclusive facility leads}}" at bounding box center [174, 190] width 85 height 14
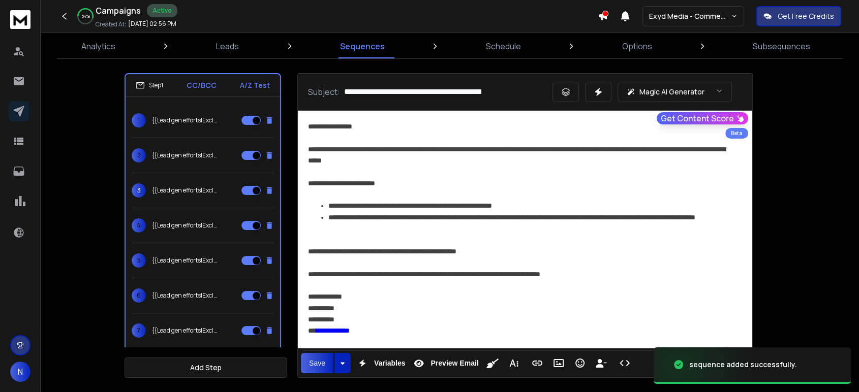
click at [199, 224] on p "{{Lead gen efforts|Exclusive facility leads}}" at bounding box center [184, 226] width 65 height 8
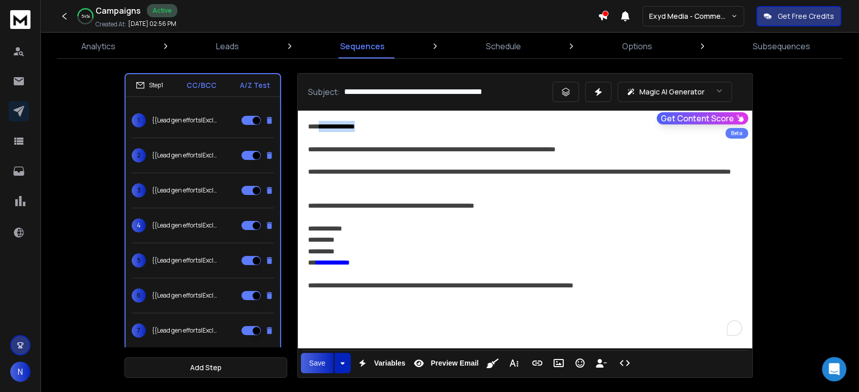
drag, startPoint x: 365, startPoint y: 123, endPoint x: 318, endPoint y: 125, distance: 47.8
click at [318, 125] on div "**********" at bounding box center [525, 126] width 434 height 11
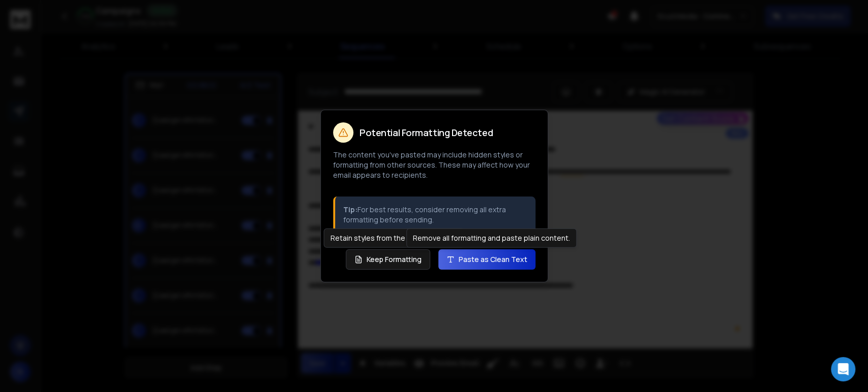
click at [465, 256] on button "Paste as Clean Text" at bounding box center [486, 260] width 97 height 20
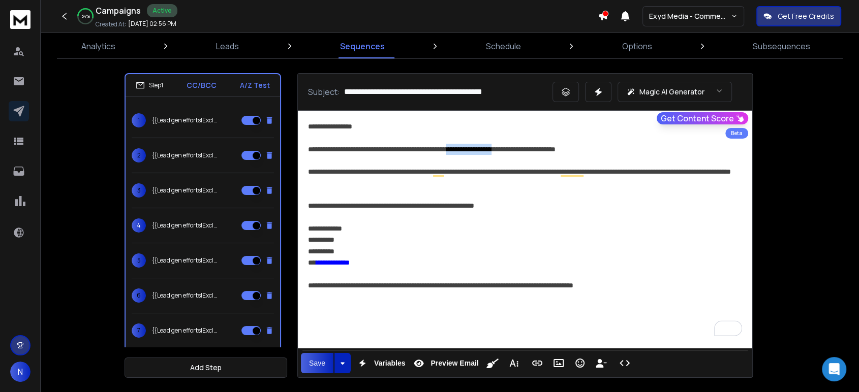
drag, startPoint x: 469, startPoint y: 147, endPoint x: 535, endPoint y: 149, distance: 66.1
click at [535, 149] on div "**********" at bounding box center [525, 149] width 434 height 11
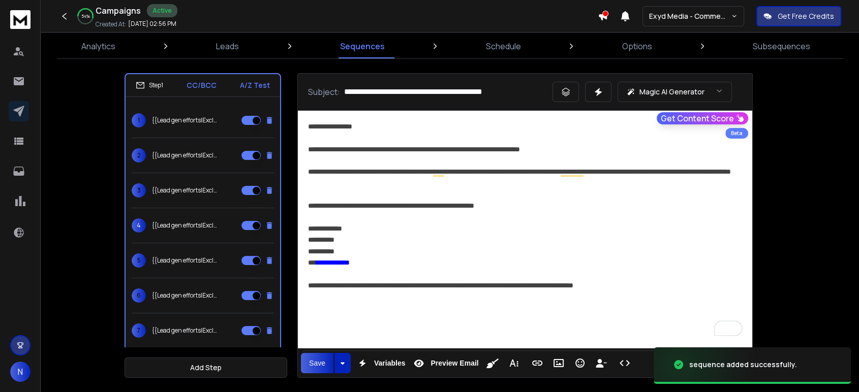
drag, startPoint x: 191, startPoint y: 251, endPoint x: 186, endPoint y: 248, distance: 5.5
click at [191, 252] on div "5 {{Lead gen efforts|Exclusive facility leads}}" at bounding box center [203, 260] width 142 height 35
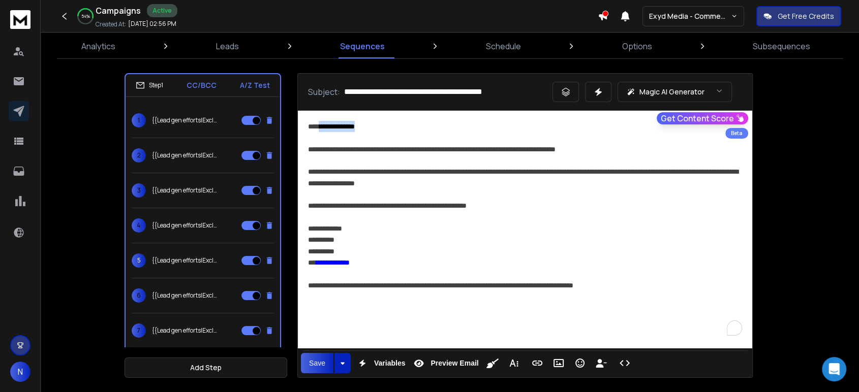
drag, startPoint x: 366, startPoint y: 124, endPoint x: 319, endPoint y: 128, distance: 46.9
click at [319, 128] on div "**********" at bounding box center [525, 126] width 434 height 11
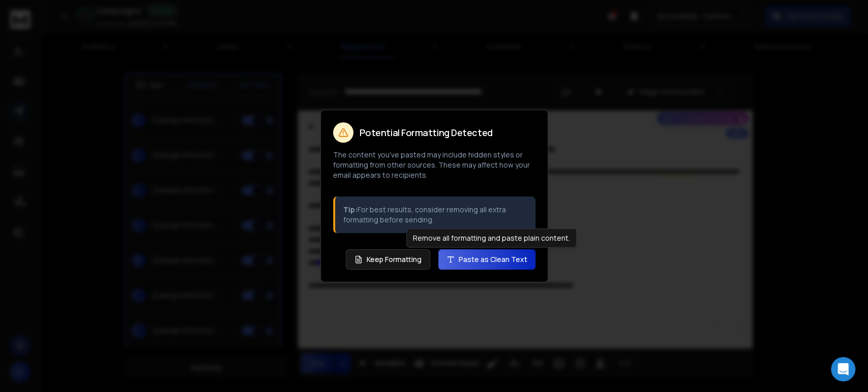
click at [464, 251] on button "Paste as Clean Text" at bounding box center [486, 260] width 97 height 20
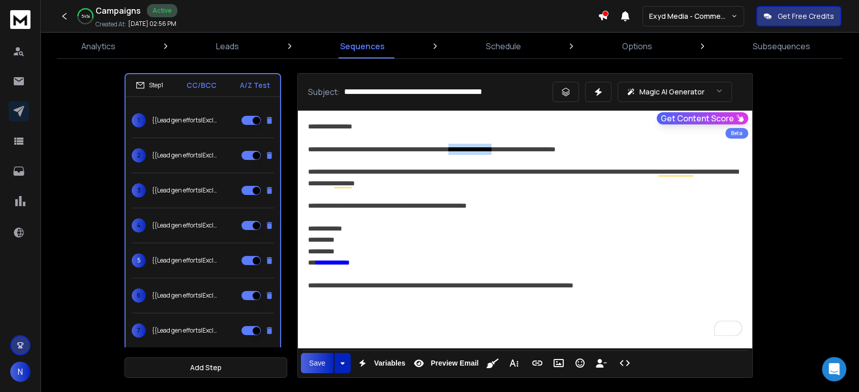
drag, startPoint x: 472, startPoint y: 151, endPoint x: 533, endPoint y: 148, distance: 61.1
click at [533, 148] on div "**********" at bounding box center [525, 149] width 434 height 11
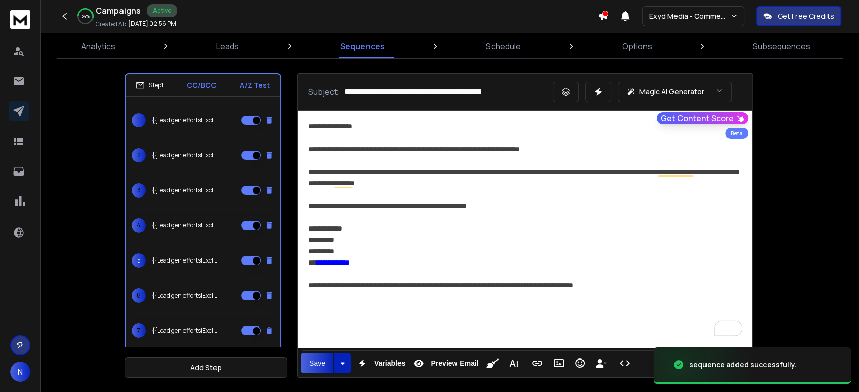
click at [197, 292] on p "{{Lead gen efforts|Exclusive facility leads}}" at bounding box center [184, 296] width 65 height 8
drag, startPoint x: 363, startPoint y: 124, endPoint x: 318, endPoint y: 124, distance: 45.7
click at [318, 124] on div "**********" at bounding box center [525, 126] width 434 height 11
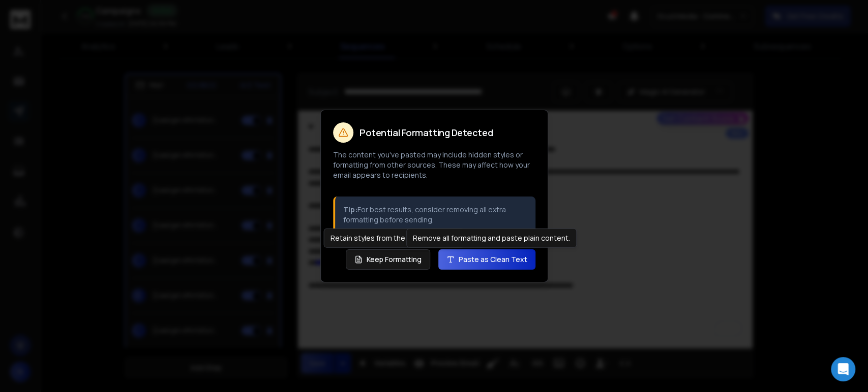
click at [472, 261] on button "Paste as Clean Text" at bounding box center [486, 260] width 97 height 20
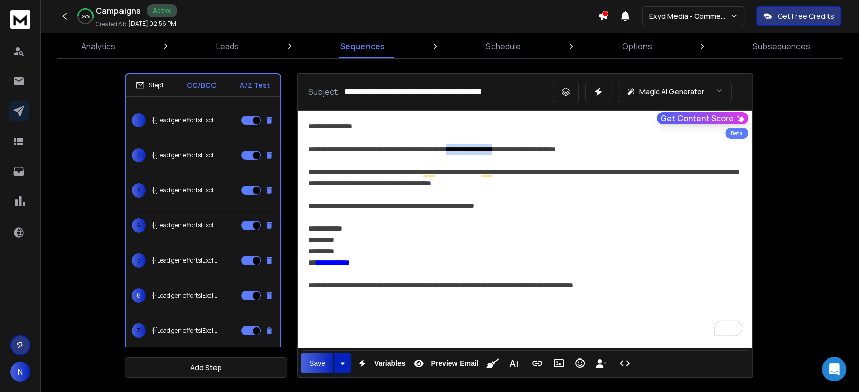
drag, startPoint x: 499, startPoint y: 155, endPoint x: 534, endPoint y: 148, distance: 35.2
click at [534, 148] on div "**********" at bounding box center [525, 149] width 434 height 11
click at [312, 376] on div "Save Save Save as Template Variables Insert Variable Preview Email Preview Emai…" at bounding box center [412, 363] width 225 height 24
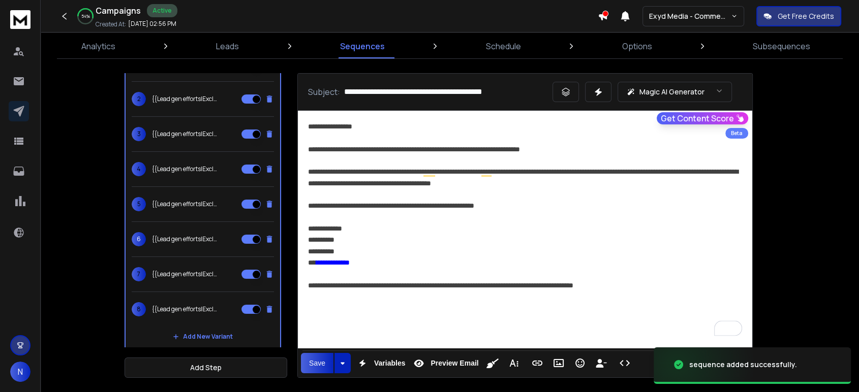
click at [192, 276] on p "{{Lead gen efforts|Exclusive facility leads}}" at bounding box center [184, 274] width 65 height 8
drag, startPoint x: 354, startPoint y: 129, endPoint x: 319, endPoint y: 129, distance: 35.1
click at [319, 129] on div "**********" at bounding box center [525, 126] width 434 height 11
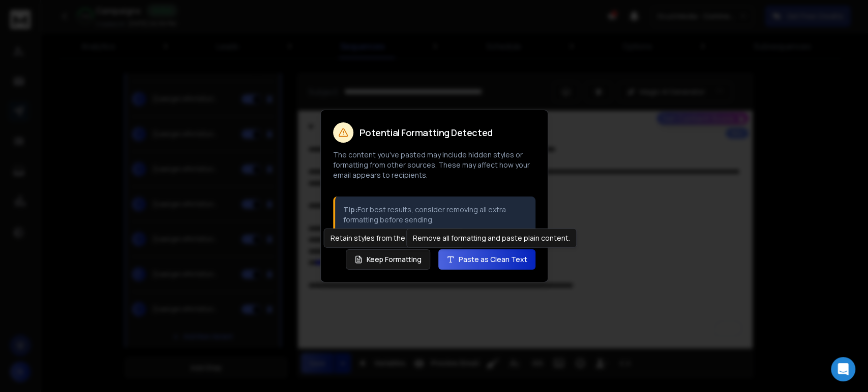
click at [496, 259] on button "Paste as Clean Text" at bounding box center [486, 260] width 97 height 20
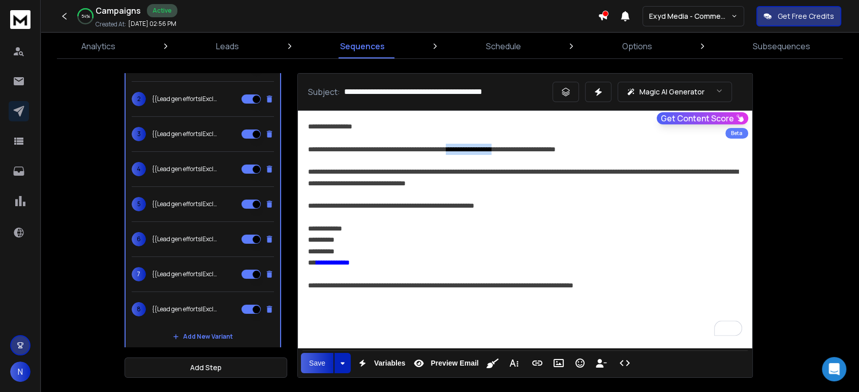
drag, startPoint x: 472, startPoint y: 149, endPoint x: 534, endPoint y: 149, distance: 62.0
click at [534, 149] on div "**********" at bounding box center [525, 149] width 434 height 11
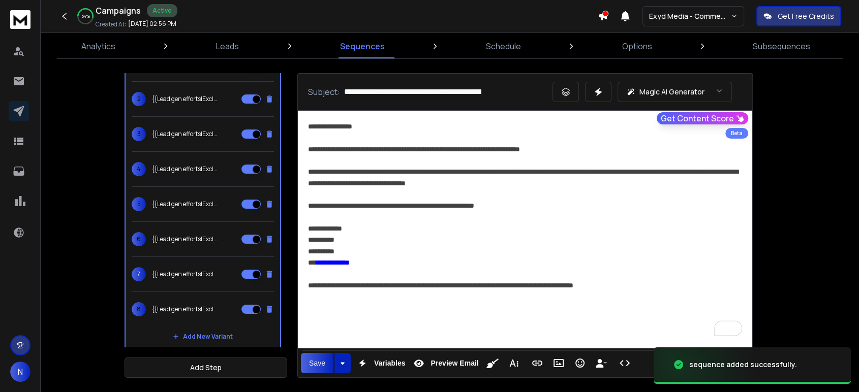
click at [184, 305] on p "{{Lead gen efforts|Exclusive facility leads}}" at bounding box center [184, 309] width 65 height 8
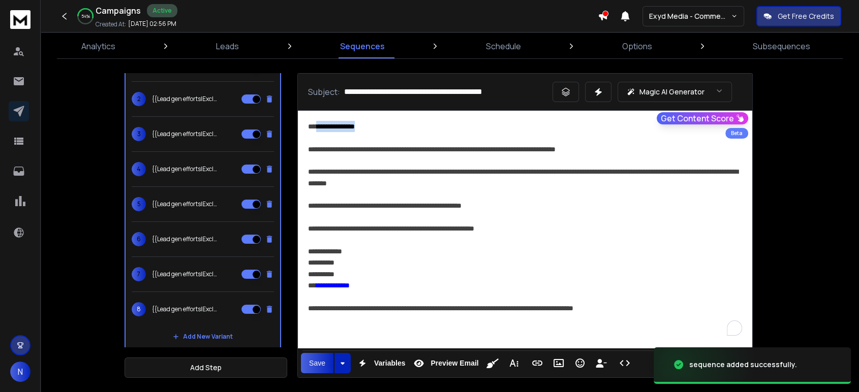
drag, startPoint x: 369, startPoint y: 124, endPoint x: 317, endPoint y: 125, distance: 51.8
click at [317, 125] on div "**********" at bounding box center [525, 126] width 434 height 11
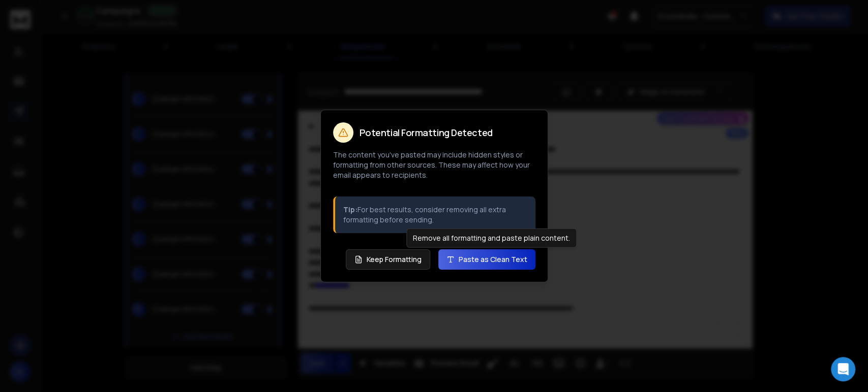
click at [496, 260] on button "Paste as Clean Text" at bounding box center [486, 260] width 97 height 20
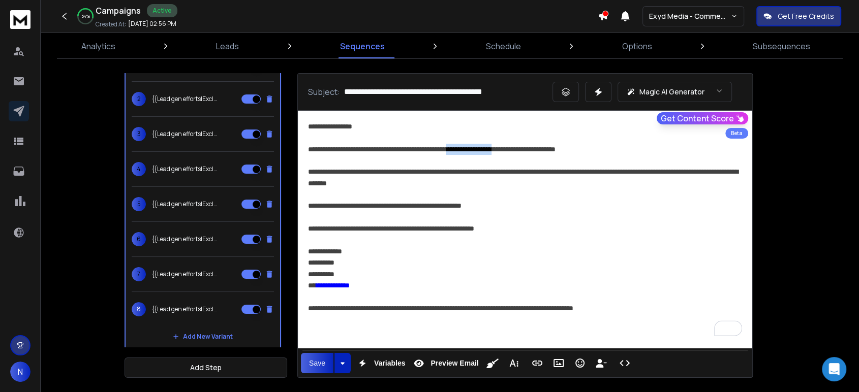
drag, startPoint x: 469, startPoint y: 148, endPoint x: 535, endPoint y: 148, distance: 65.6
click at [535, 148] on div "**********" at bounding box center [525, 149] width 434 height 11
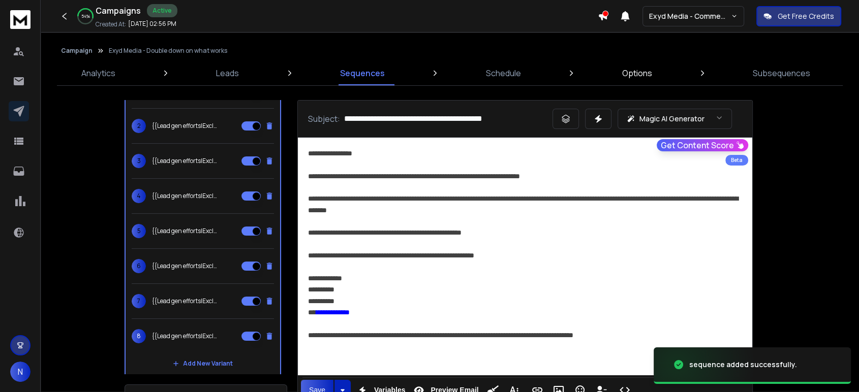
click at [632, 72] on p "Options" at bounding box center [637, 73] width 30 height 12
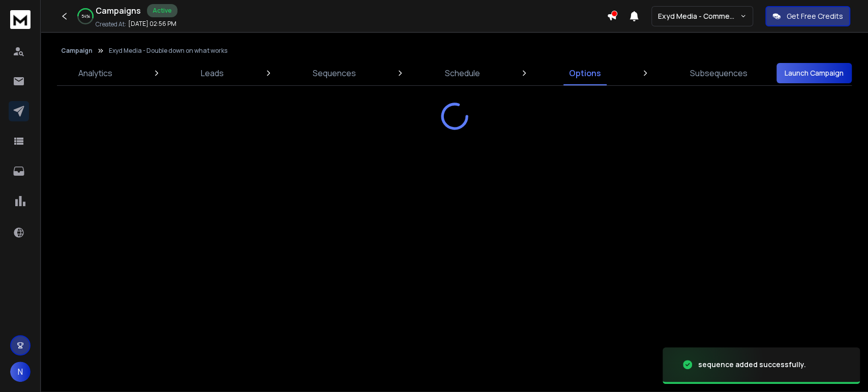
click at [797, 75] on button "Launch Campaign" at bounding box center [813, 73] width 75 height 20
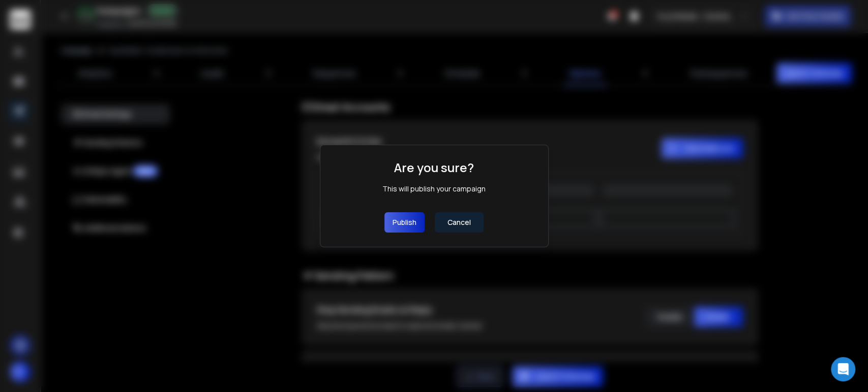
click at [403, 227] on button "Publish" at bounding box center [404, 222] width 40 height 20
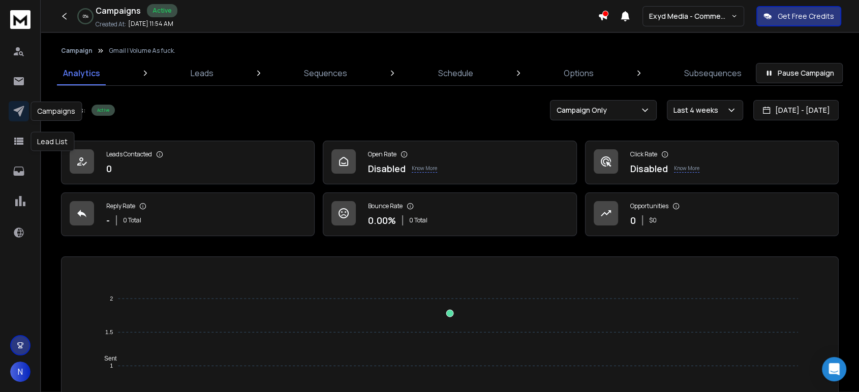
click at [20, 116] on icon at bounding box center [18, 111] width 11 height 11
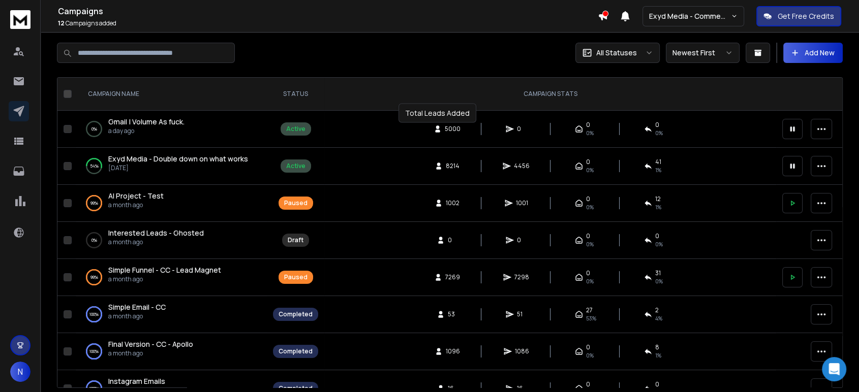
click at [434, 127] on icon at bounding box center [438, 129] width 8 height 8
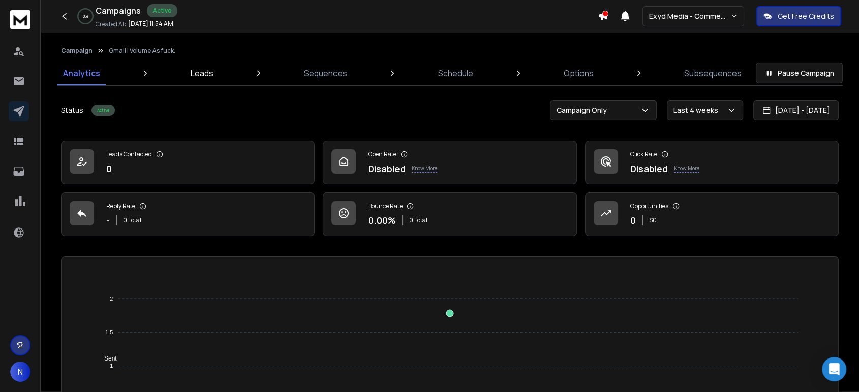
click at [214, 78] on link "Leads" at bounding box center [201, 73] width 35 height 24
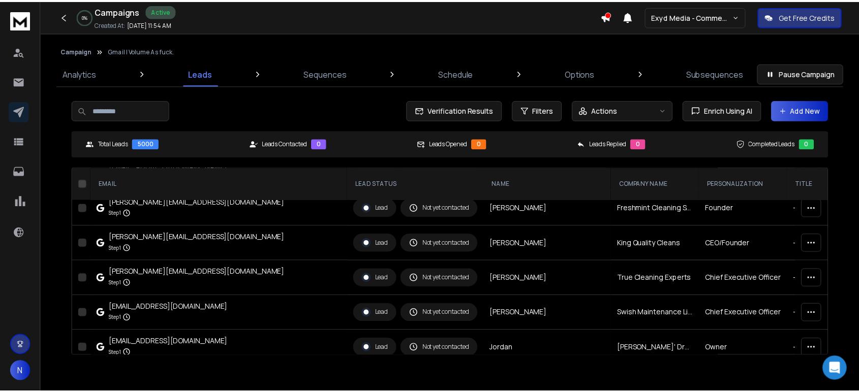
scroll to position [1016, 0]
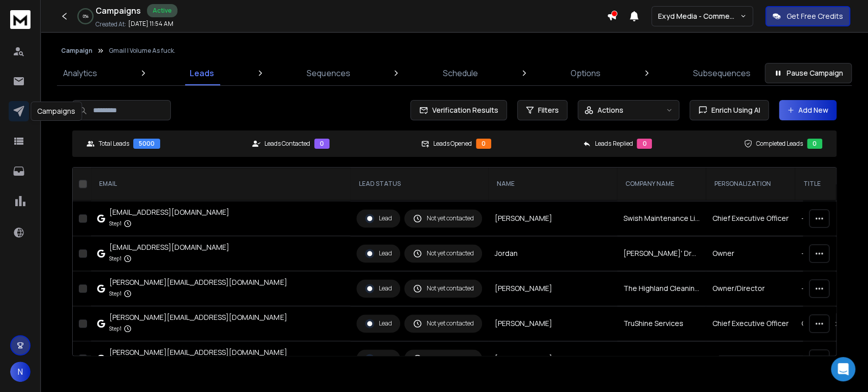
click at [19, 101] on link at bounding box center [19, 111] width 20 height 20
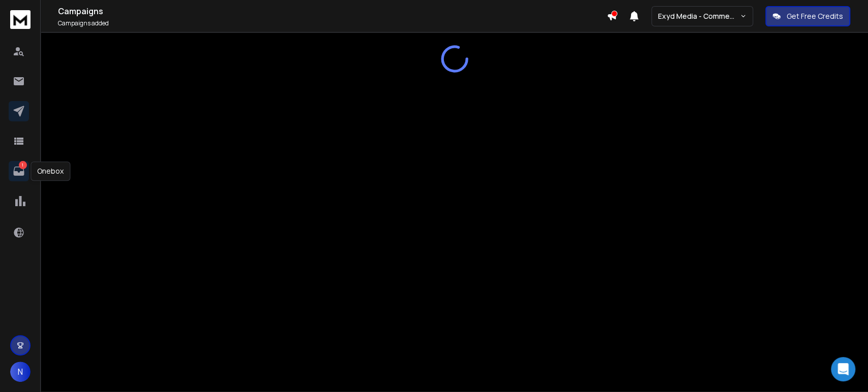
click at [20, 178] on link "1" at bounding box center [19, 171] width 20 height 20
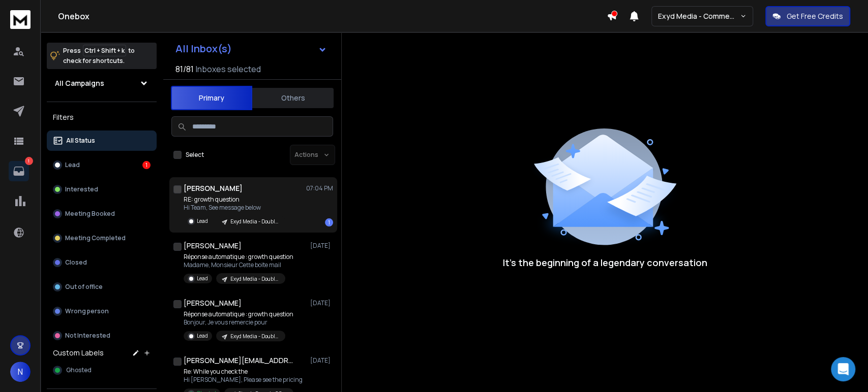
click at [301, 204] on div "RE: growth question Hi Team, See message below Lead Exyd Media - Double down on…" at bounding box center [257, 211] width 149 height 31
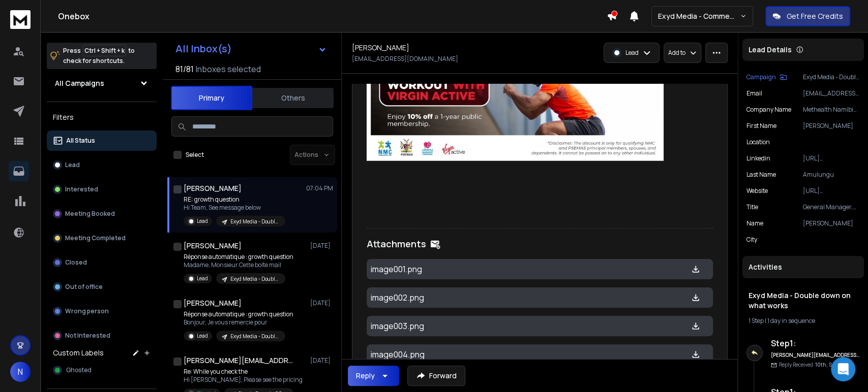
scroll to position [1803, 0]
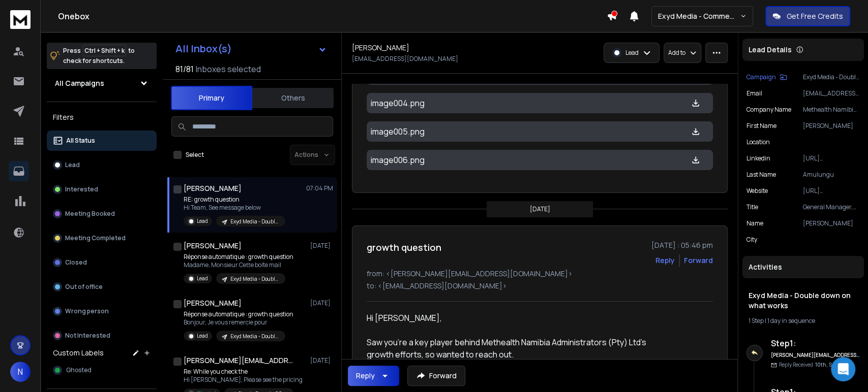
scroll to position [2018, 0]
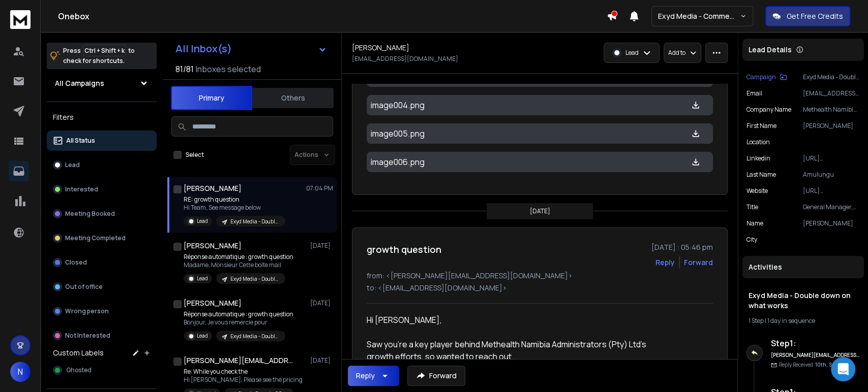
click at [821, 193] on p "http://www.methealth.com.na" at bounding box center [830, 191] width 57 height 8
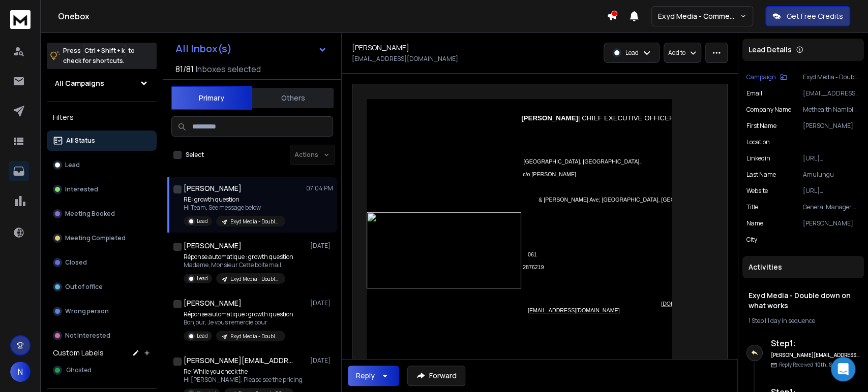
scroll to position [282, 0]
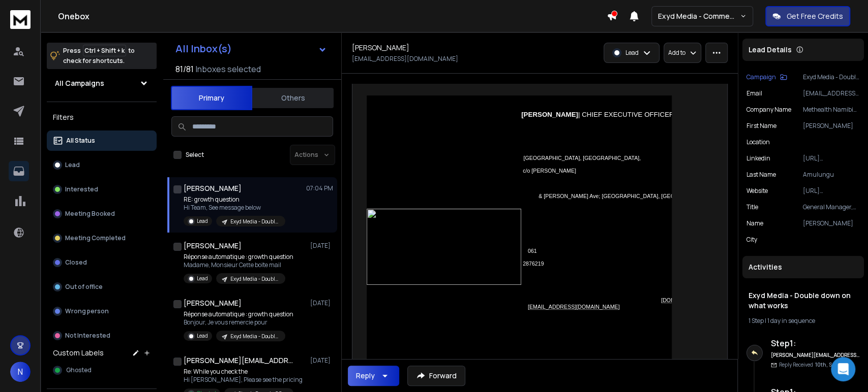
click at [636, 51] on p "Lead" at bounding box center [631, 53] width 13 height 8
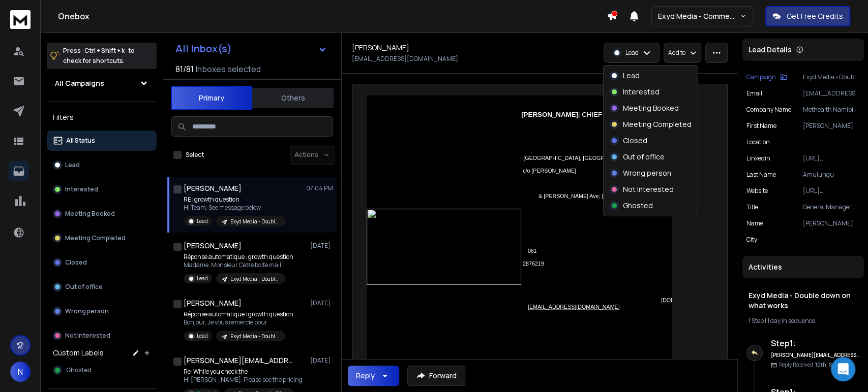
click at [630, 92] on p "Interested" at bounding box center [641, 92] width 37 height 10
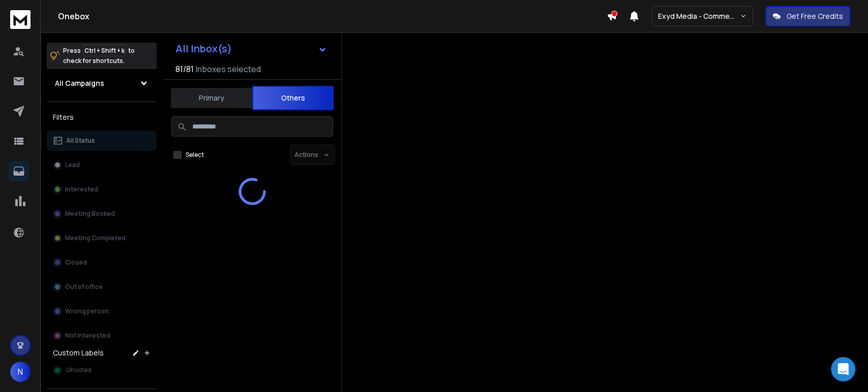
click at [307, 92] on button "Others" at bounding box center [292, 98] width 81 height 24
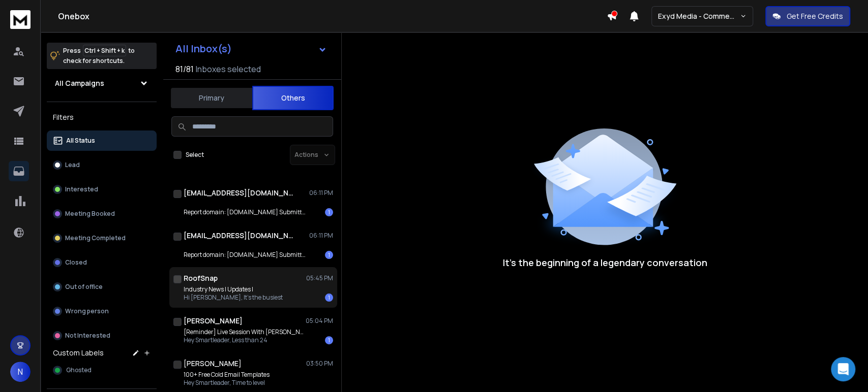
scroll to position [169, 0]
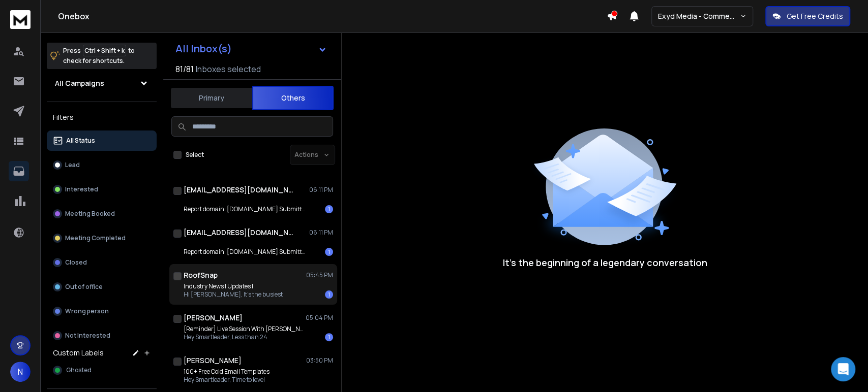
click at [293, 285] on div "Industry News | Updates | Hi Naomi, It’s the busiest 1" at bounding box center [257, 291] width 149 height 16
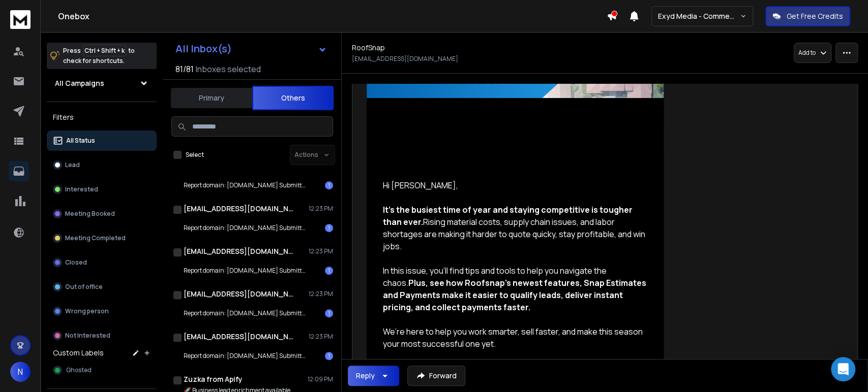
scroll to position [226, 0]
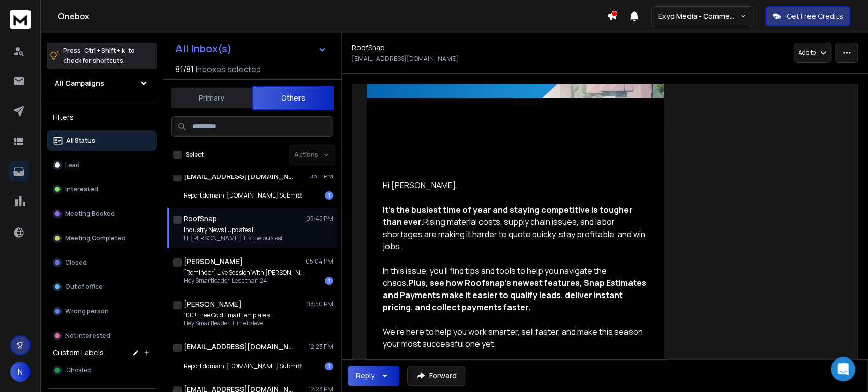
click at [231, 104] on button "Primary" at bounding box center [211, 98] width 81 height 22
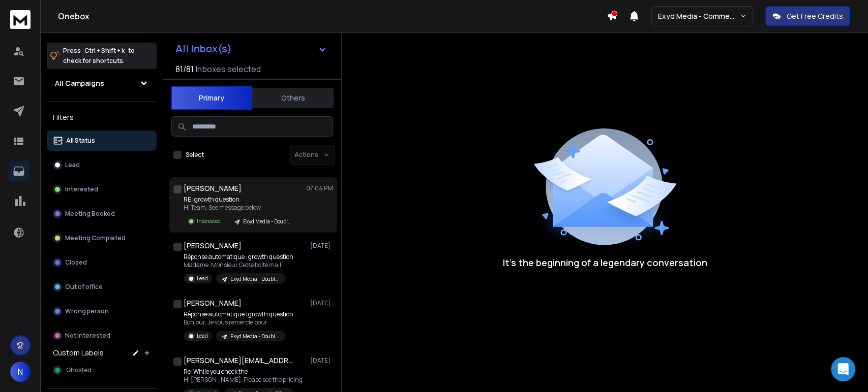
click at [279, 189] on div "Florian Amulungu 07:04 PM" at bounding box center [257, 188] width 149 height 10
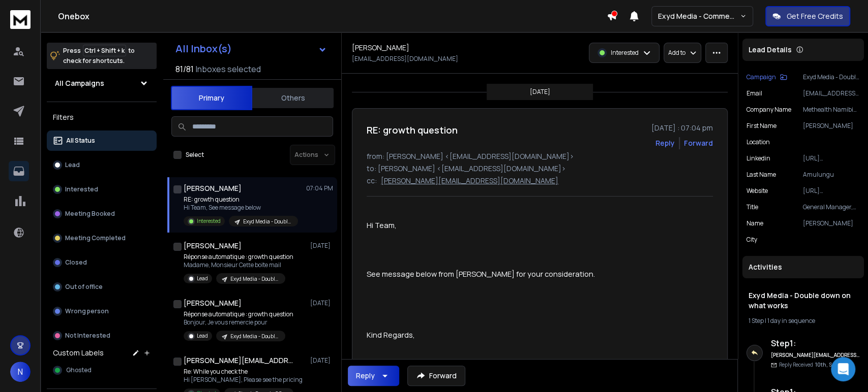
click at [817, 222] on p "[PERSON_NAME]" at bounding box center [830, 224] width 57 height 8
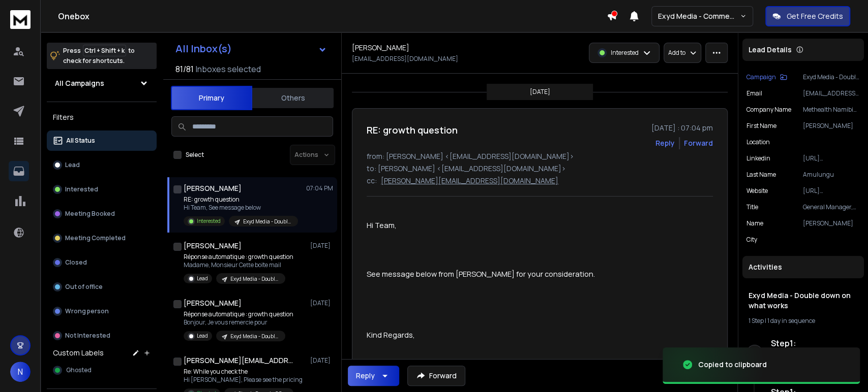
click at [817, 193] on p "[URL][DOMAIN_NAME]" at bounding box center [830, 191] width 57 height 8
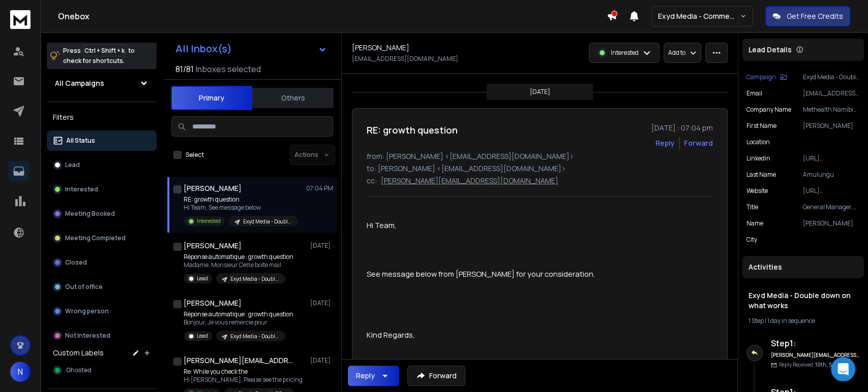
click at [824, 96] on p "[EMAIL_ADDRESS][DOMAIN_NAME]" at bounding box center [830, 93] width 57 height 8
drag, startPoint x: 512, startPoint y: 166, endPoint x: 573, endPoint y: 170, distance: 61.2
click at [573, 170] on p "to: Shiwaovanhu Kaukungwa <skaukungwa@methealth.com.na>" at bounding box center [539, 169] width 346 height 10
copy p "methealth.com.na"
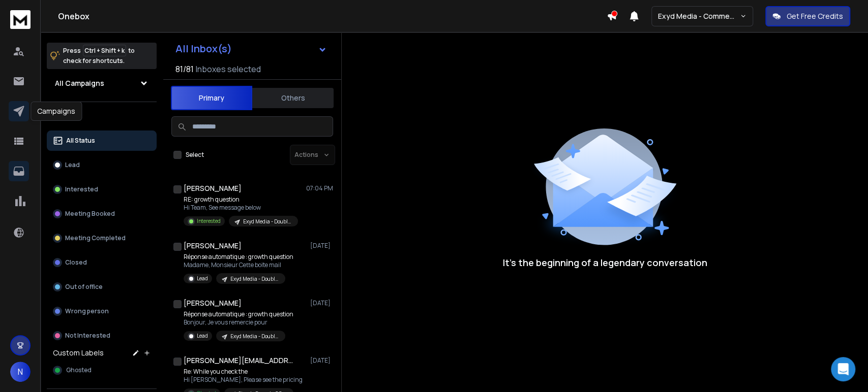
click at [13, 113] on icon at bounding box center [19, 111] width 12 height 12
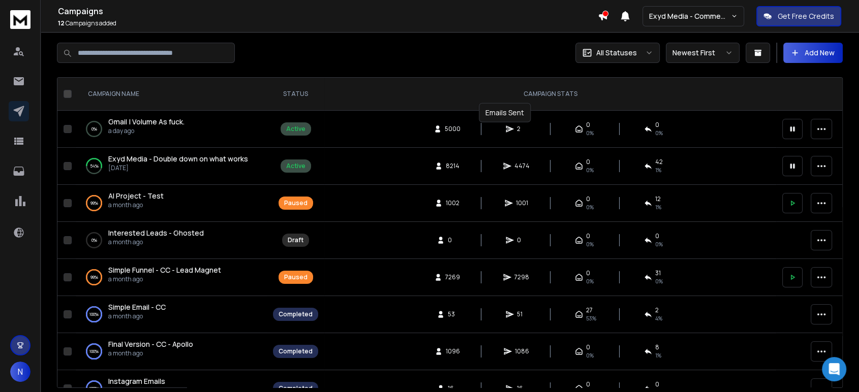
click at [505, 128] on icon at bounding box center [509, 129] width 9 height 9
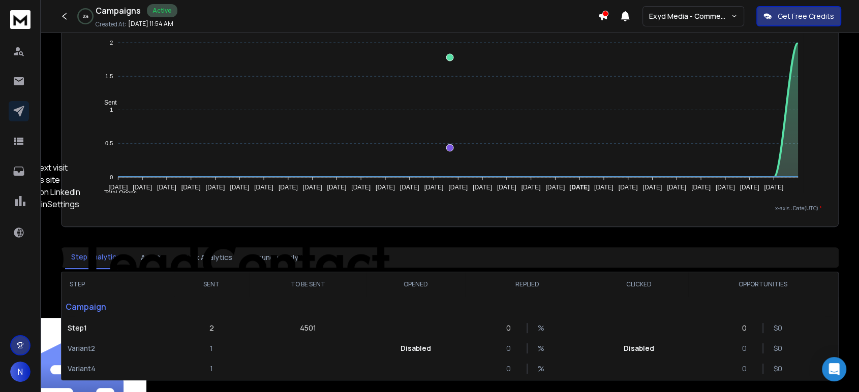
scroll to position [262, 0]
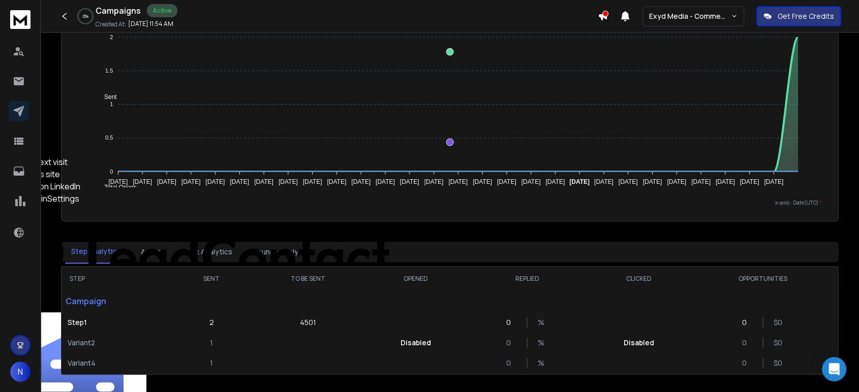
click at [157, 250] on div "Leads Contacted 2 Open Rate Disabled Know More Click Rate Disabled Know More Re…" at bounding box center [450, 129] width 778 height 500
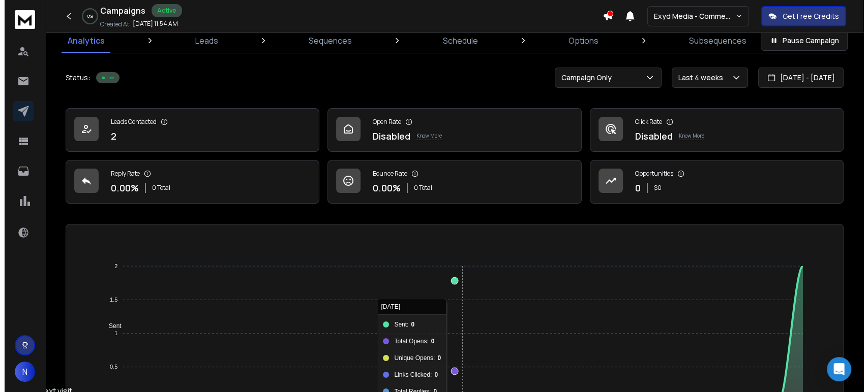
scroll to position [0, 0]
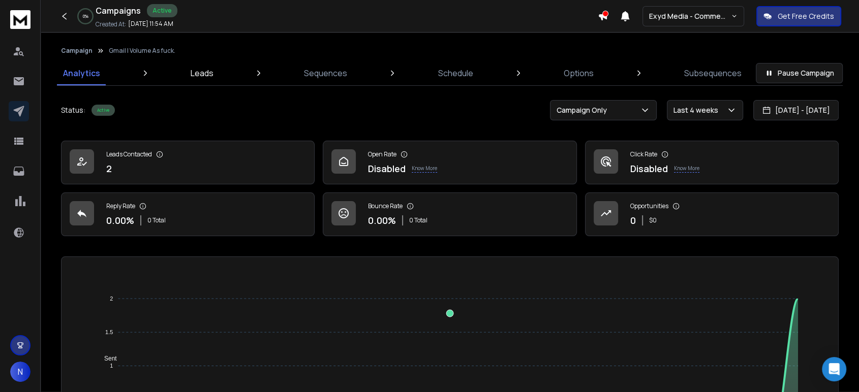
click at [194, 69] on p "Leads" at bounding box center [202, 73] width 23 height 12
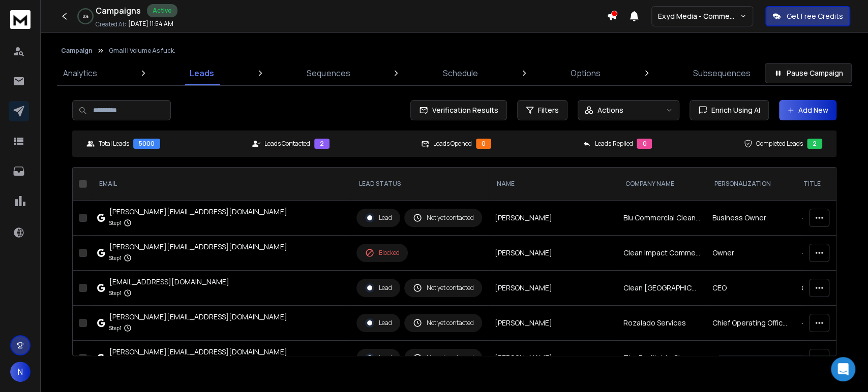
click at [137, 109] on input at bounding box center [121, 110] width 99 height 20
type input "*****"
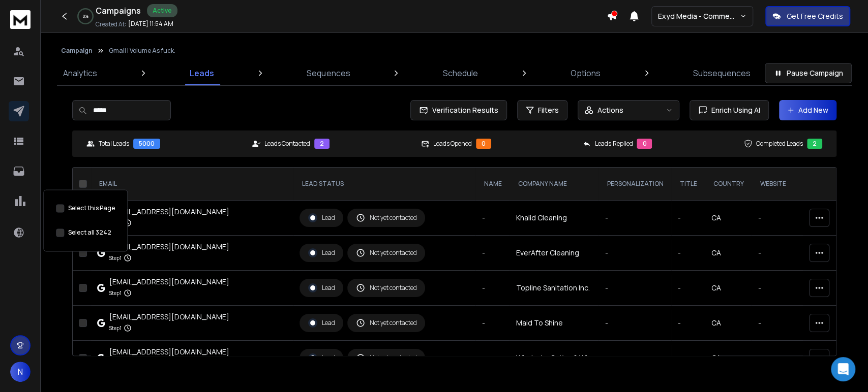
click at [58, 236] on button "Select this Page" at bounding box center [60, 233] width 8 height 8
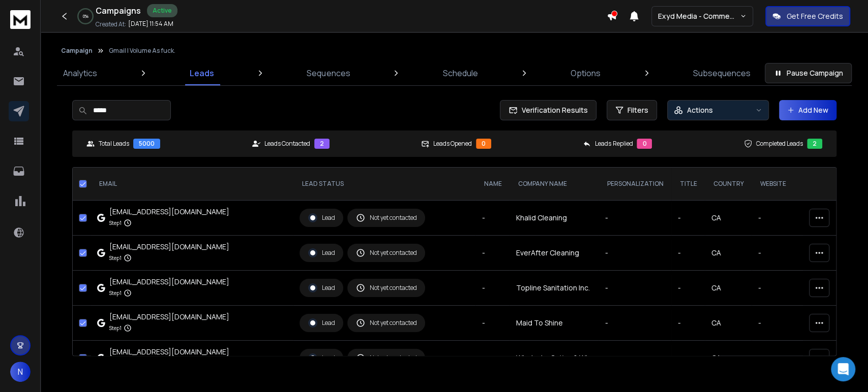
click at [745, 107] on div "Actions" at bounding box center [711, 110] width 77 height 10
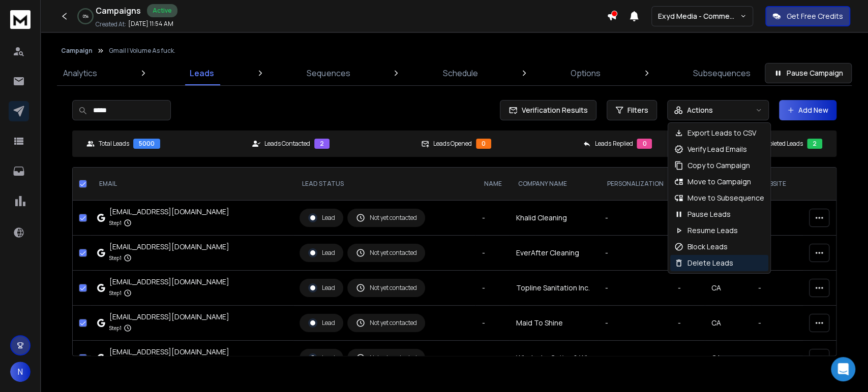
click at [713, 261] on p "Delete Leads" at bounding box center [710, 263] width 46 height 10
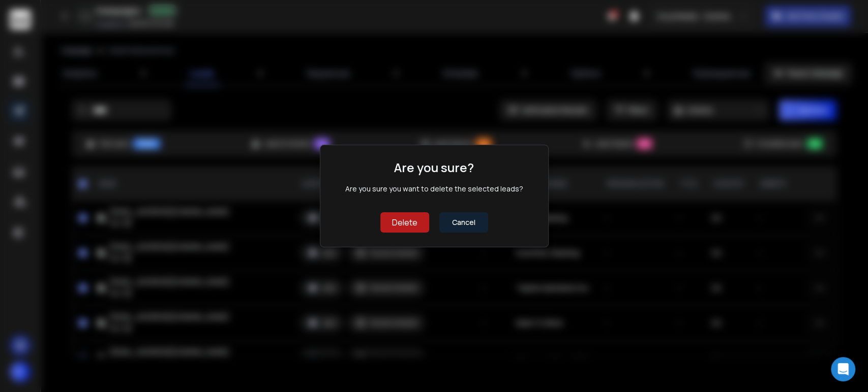
click at [413, 231] on button "Delete" at bounding box center [404, 222] width 49 height 20
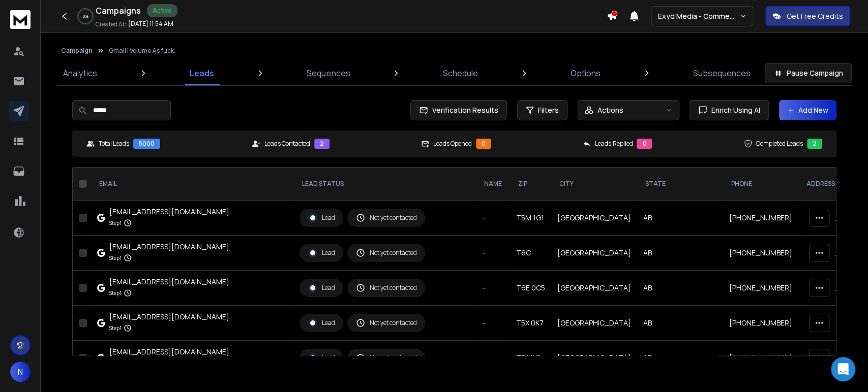
drag, startPoint x: 122, startPoint y: 110, endPoint x: 88, endPoint y: 101, distance: 35.4
click at [88, 101] on input "*****" at bounding box center [121, 110] width 99 height 20
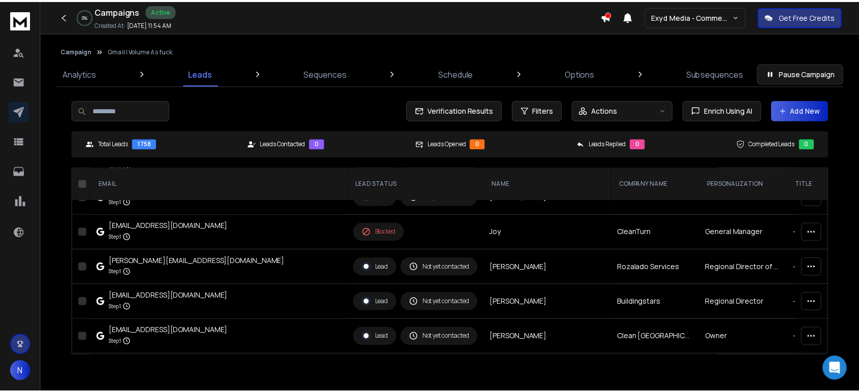
scroll to position [338, 0]
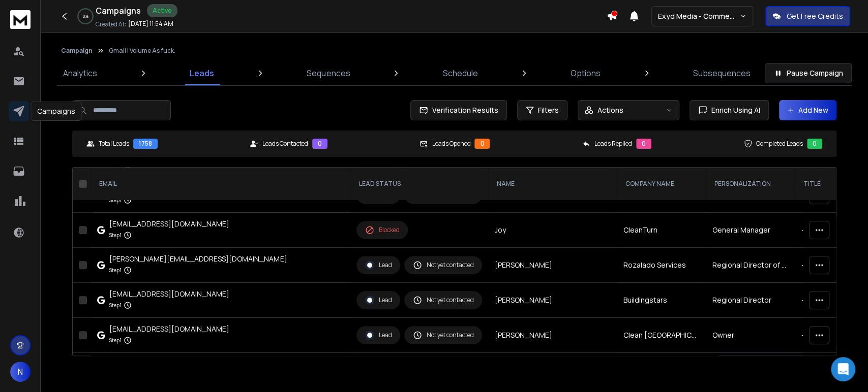
click at [23, 109] on icon at bounding box center [19, 111] width 12 height 12
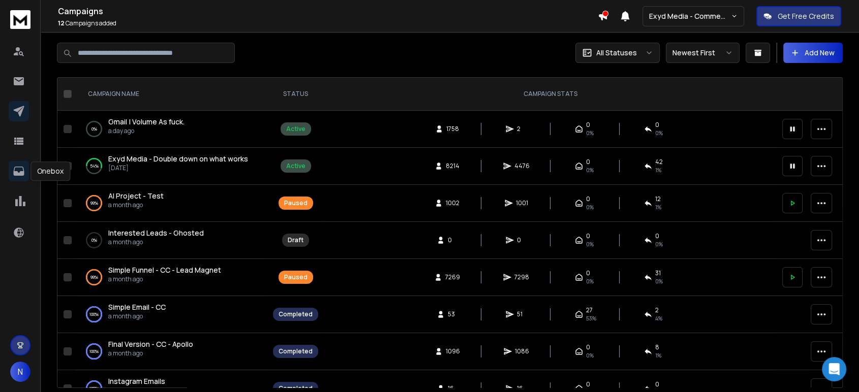
click at [16, 174] on icon at bounding box center [18, 171] width 11 height 9
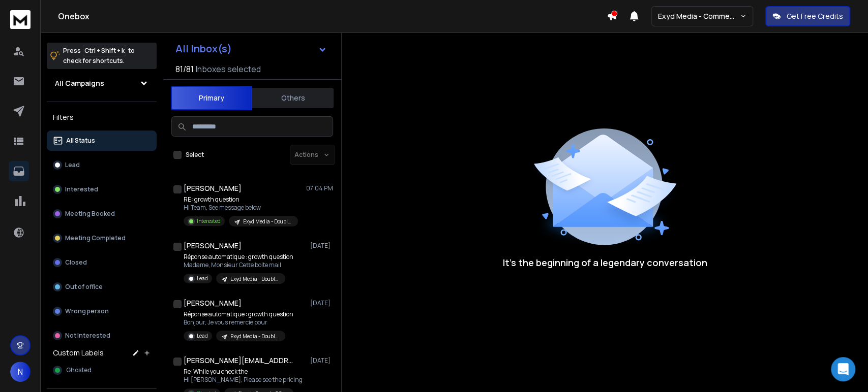
click at [314, 96] on button "Others" at bounding box center [292, 98] width 81 height 22
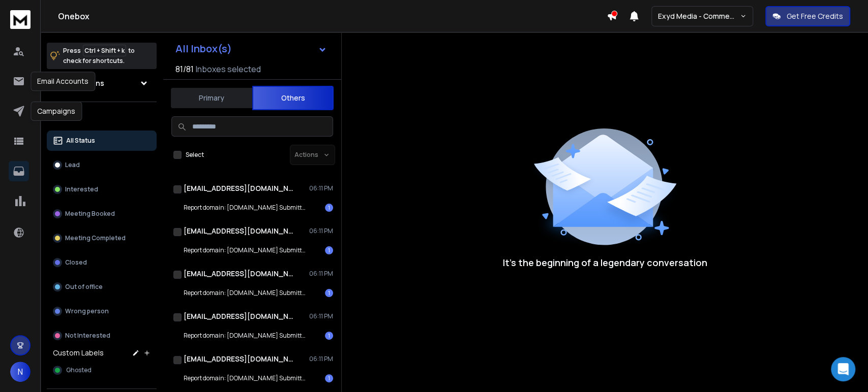
click at [14, 101] on div at bounding box center [20, 143] width 23 height 205
click at [17, 105] on link at bounding box center [19, 111] width 20 height 20
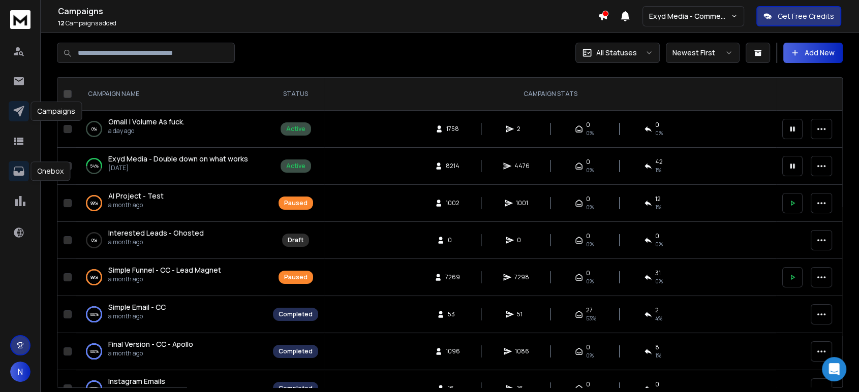
click at [19, 174] on icon at bounding box center [18, 171] width 11 height 9
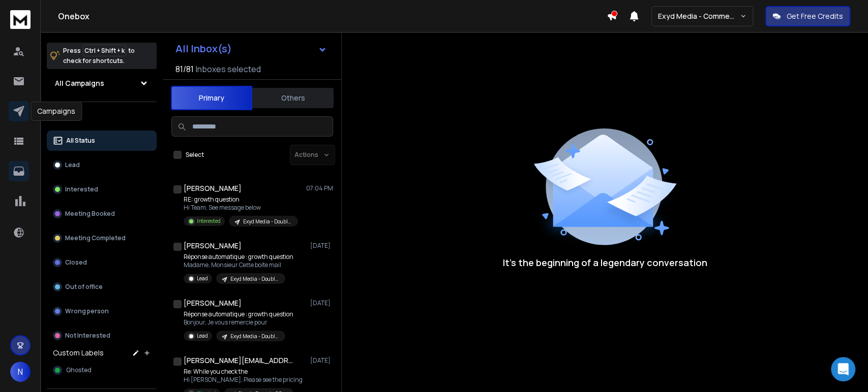
click at [18, 110] on icon at bounding box center [18, 111] width 11 height 11
